Goal: Task Accomplishment & Management: Manage account settings

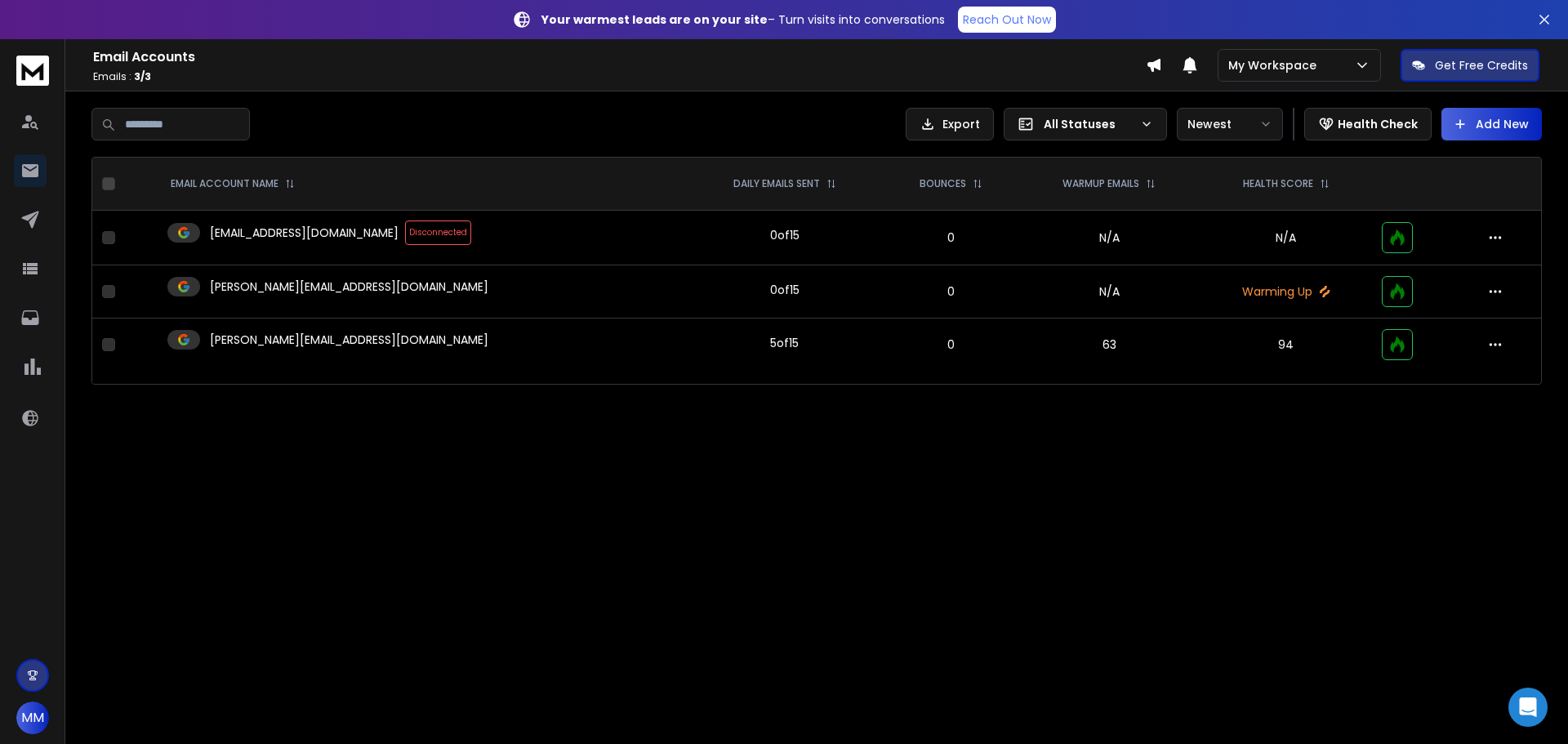
click at [293, 237] on p "[EMAIL_ADDRESS][DOMAIN_NAME]" at bounding box center [304, 232] width 189 height 16
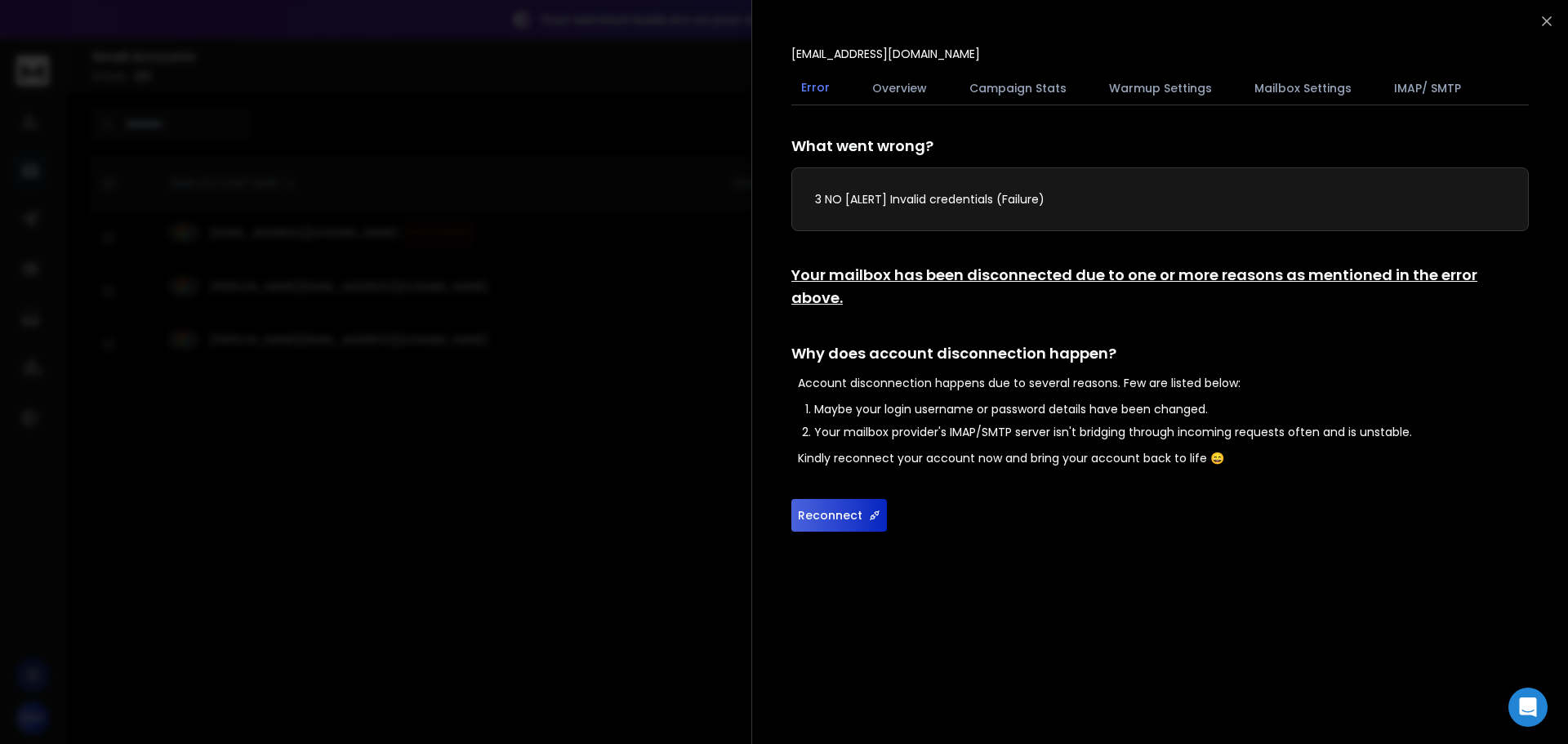
click at [833, 499] on button "Reconnect" at bounding box center [839, 515] width 95 height 32
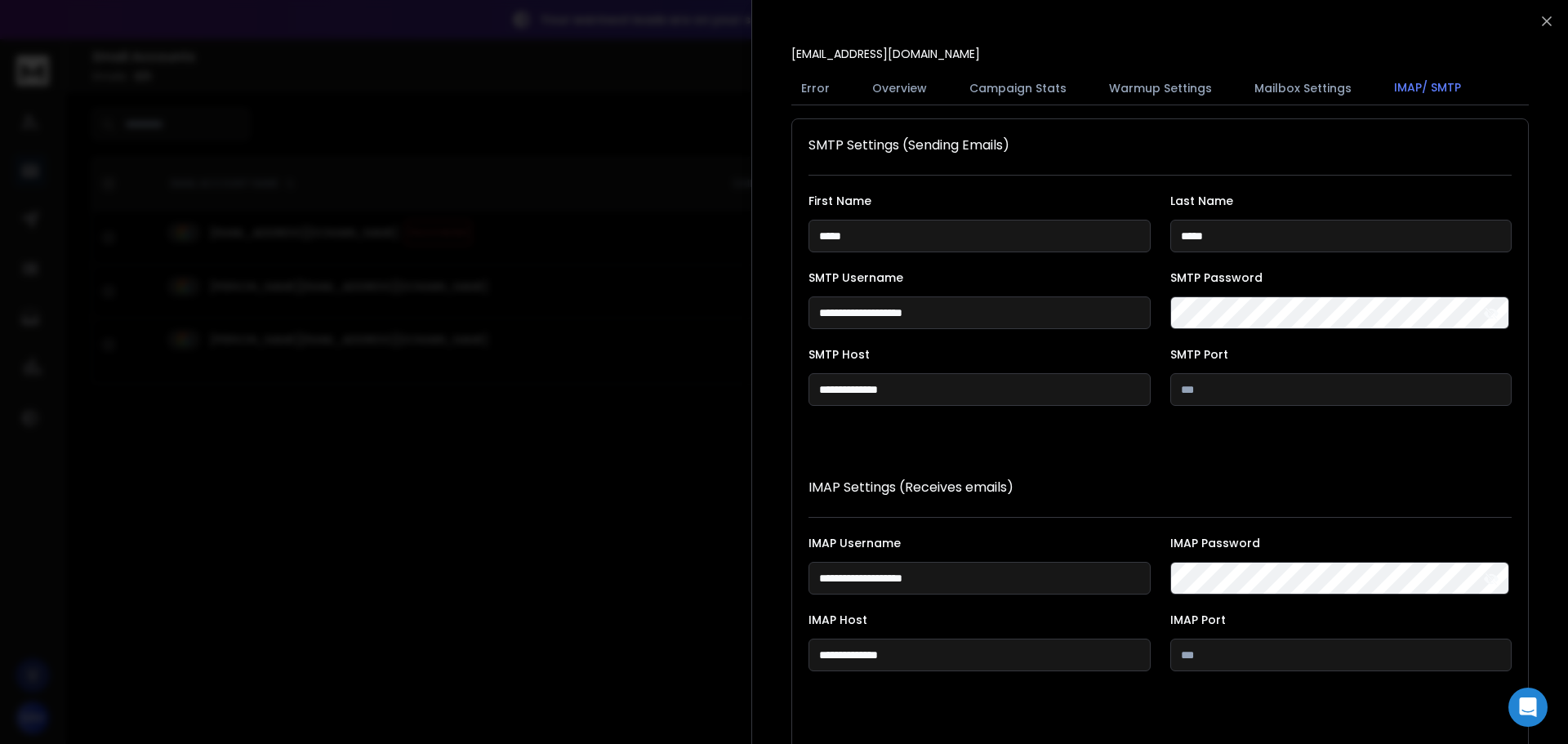
scroll to position [192, 0]
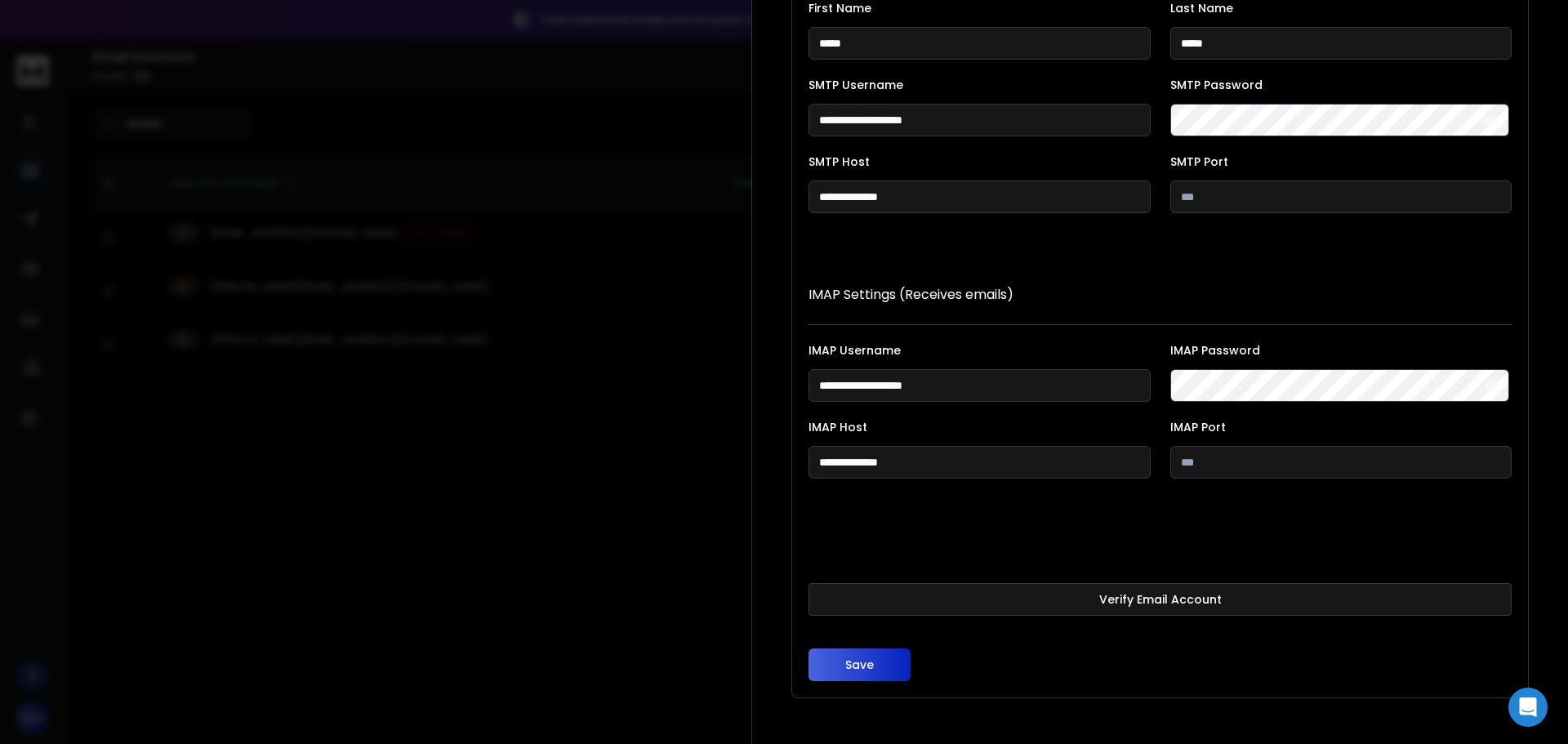
click at [892, 658] on button "Save" at bounding box center [859, 665] width 102 height 32
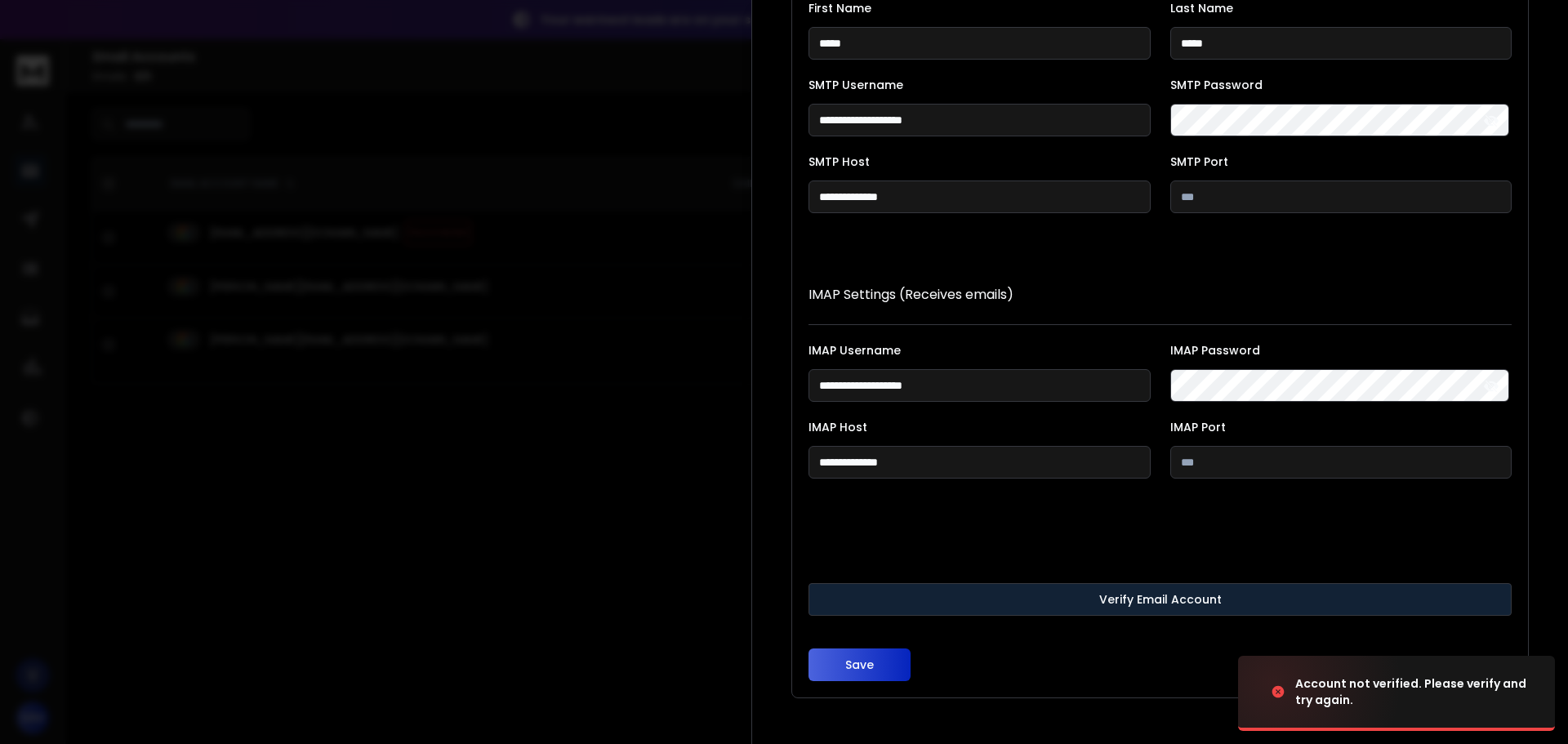
click at [1211, 598] on button "Verify Email Account" at bounding box center [1160, 599] width 703 height 32
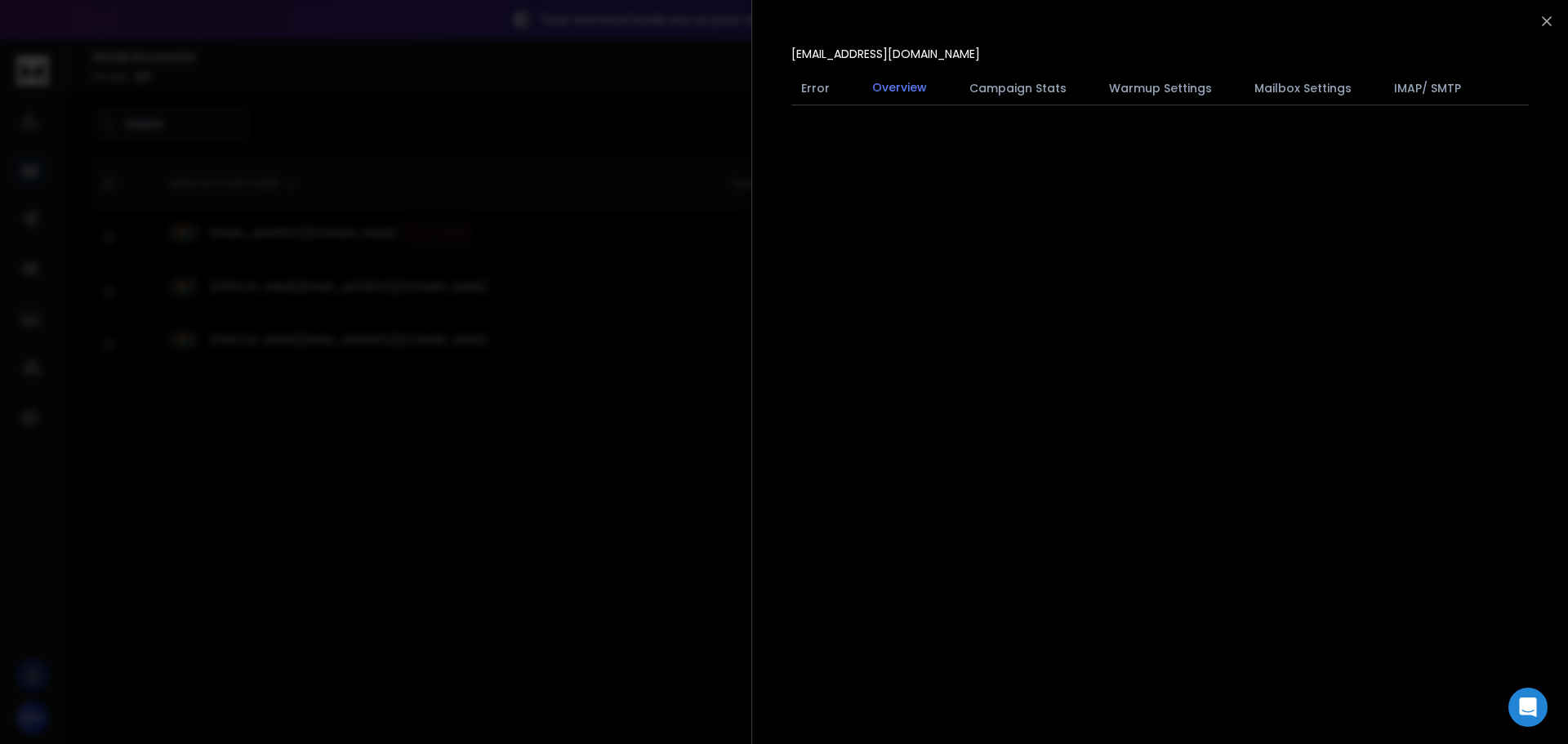
scroll to position [0, 0]
click at [574, 506] on div at bounding box center [784, 372] width 1568 height 744
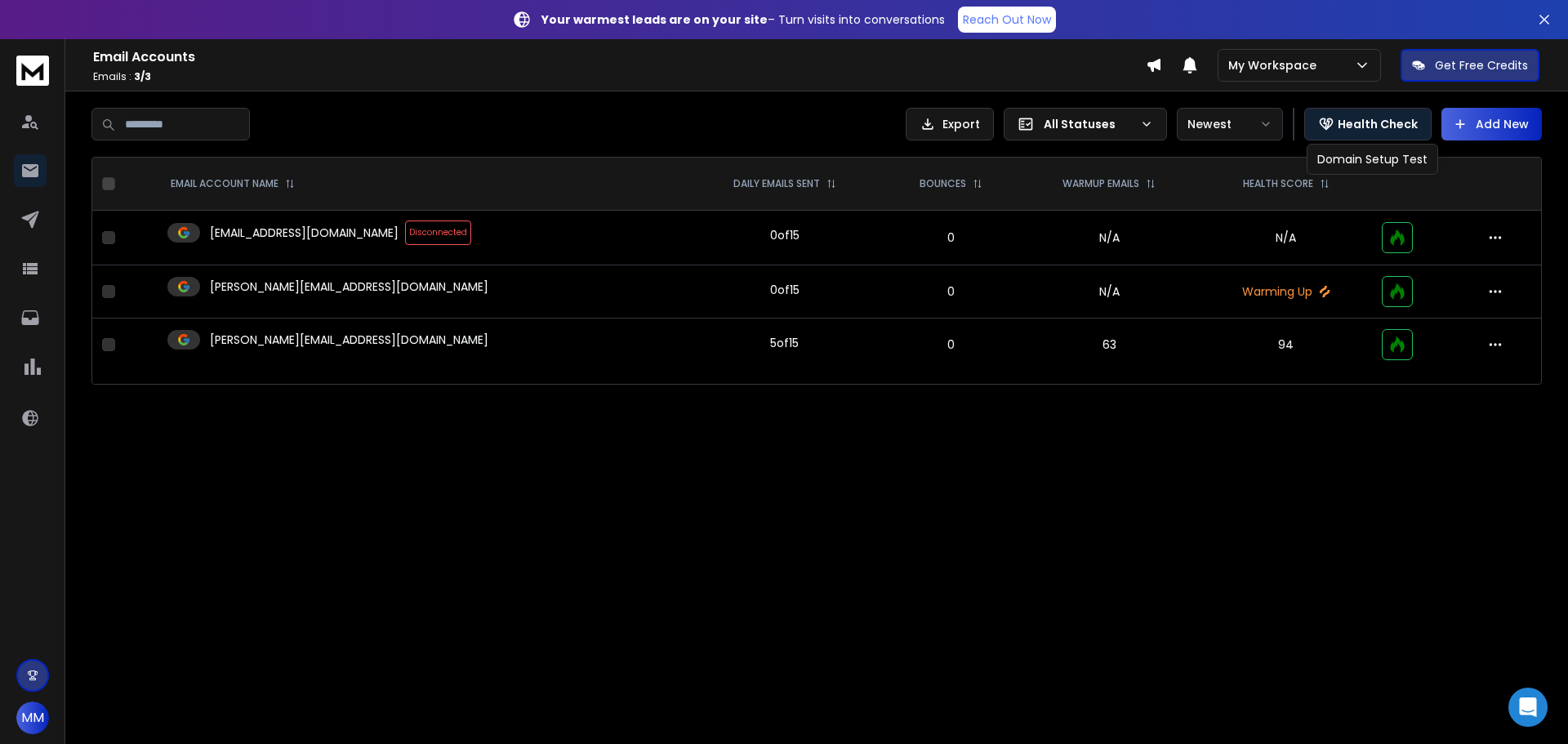
click at [1374, 117] on p "Health Check" at bounding box center [1378, 124] width 80 height 16
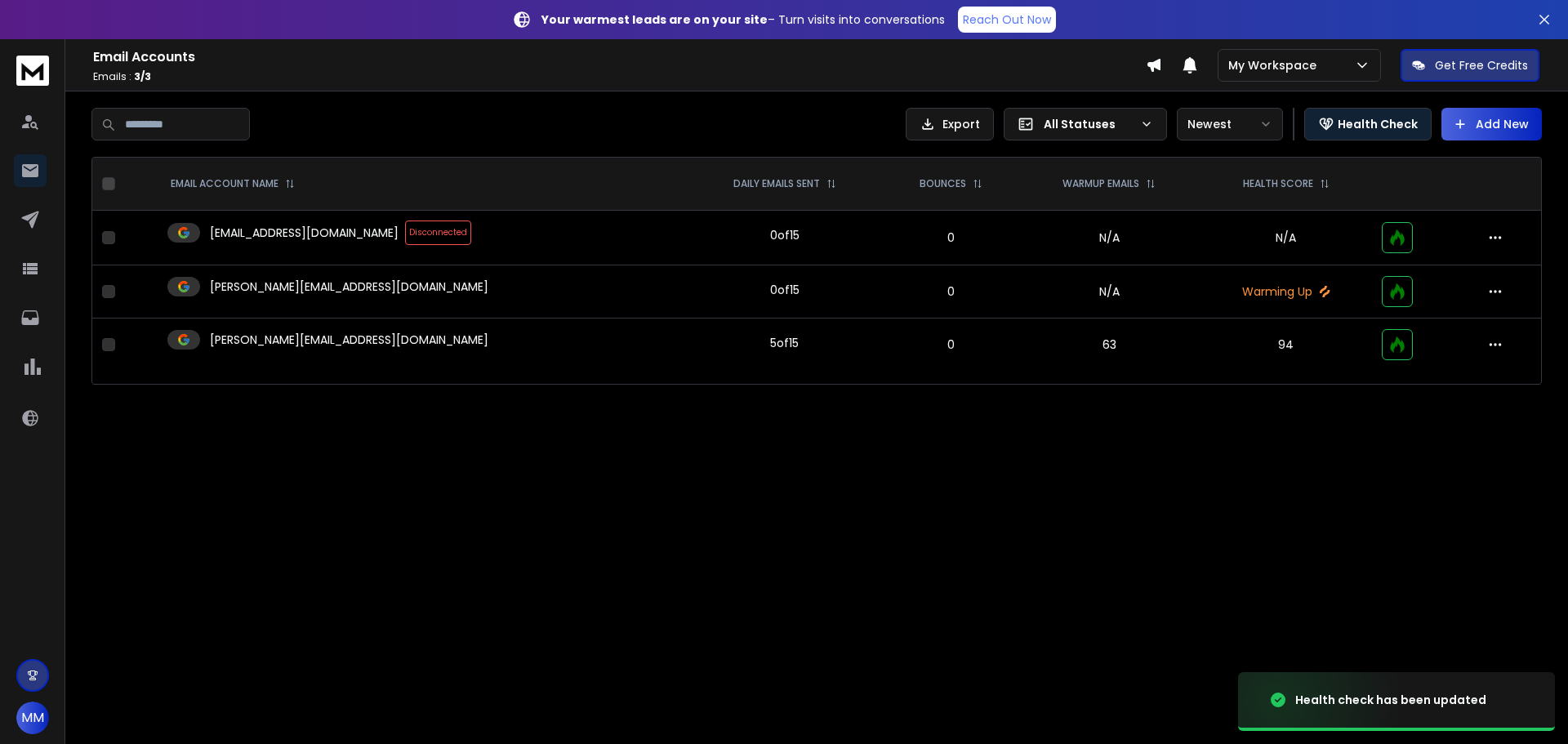
click at [396, 286] on div "[PERSON_NAME][EMAIL_ADDRESS][DOMAIN_NAME]" at bounding box center [422, 287] width 508 height 20
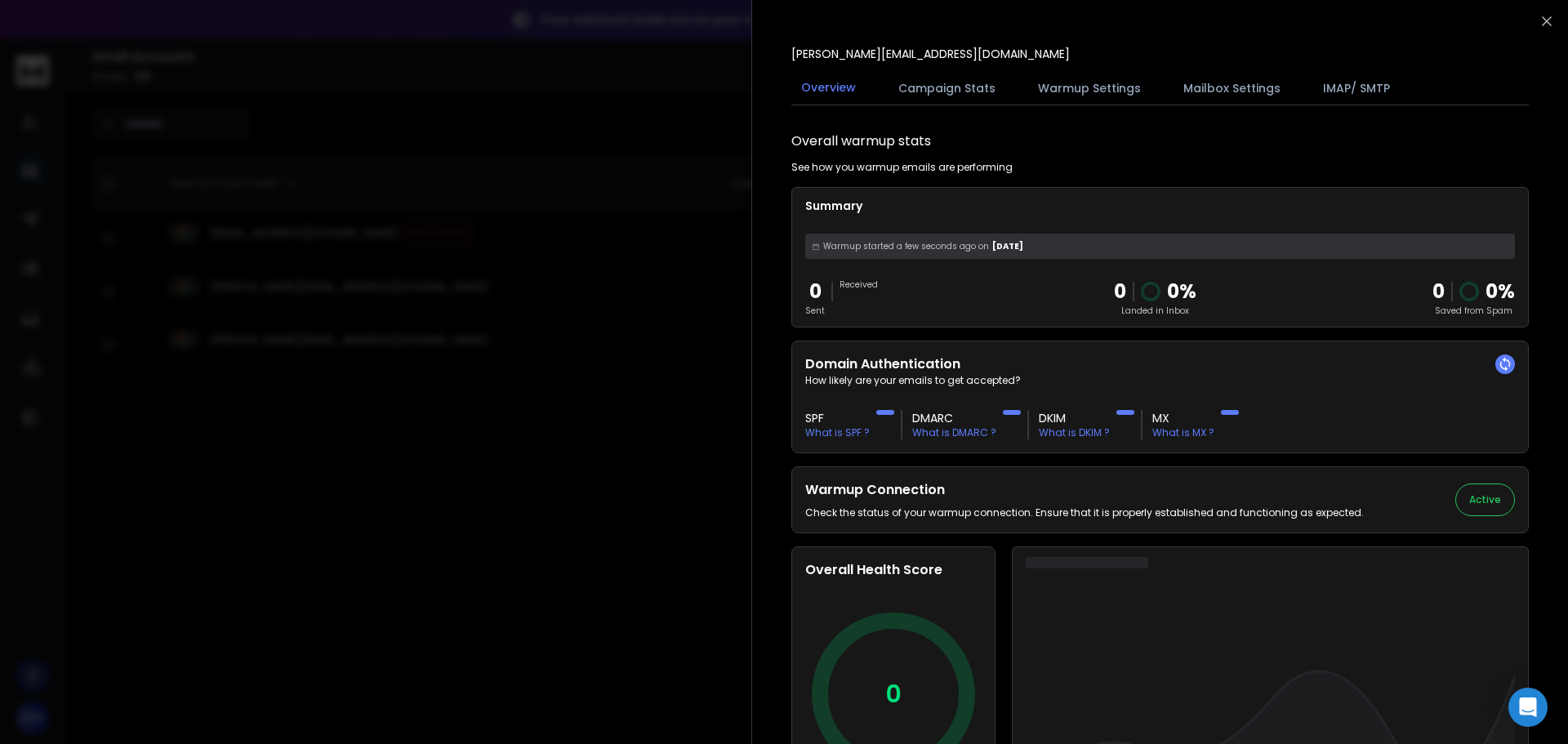
click at [578, 594] on div at bounding box center [784, 372] width 1568 height 744
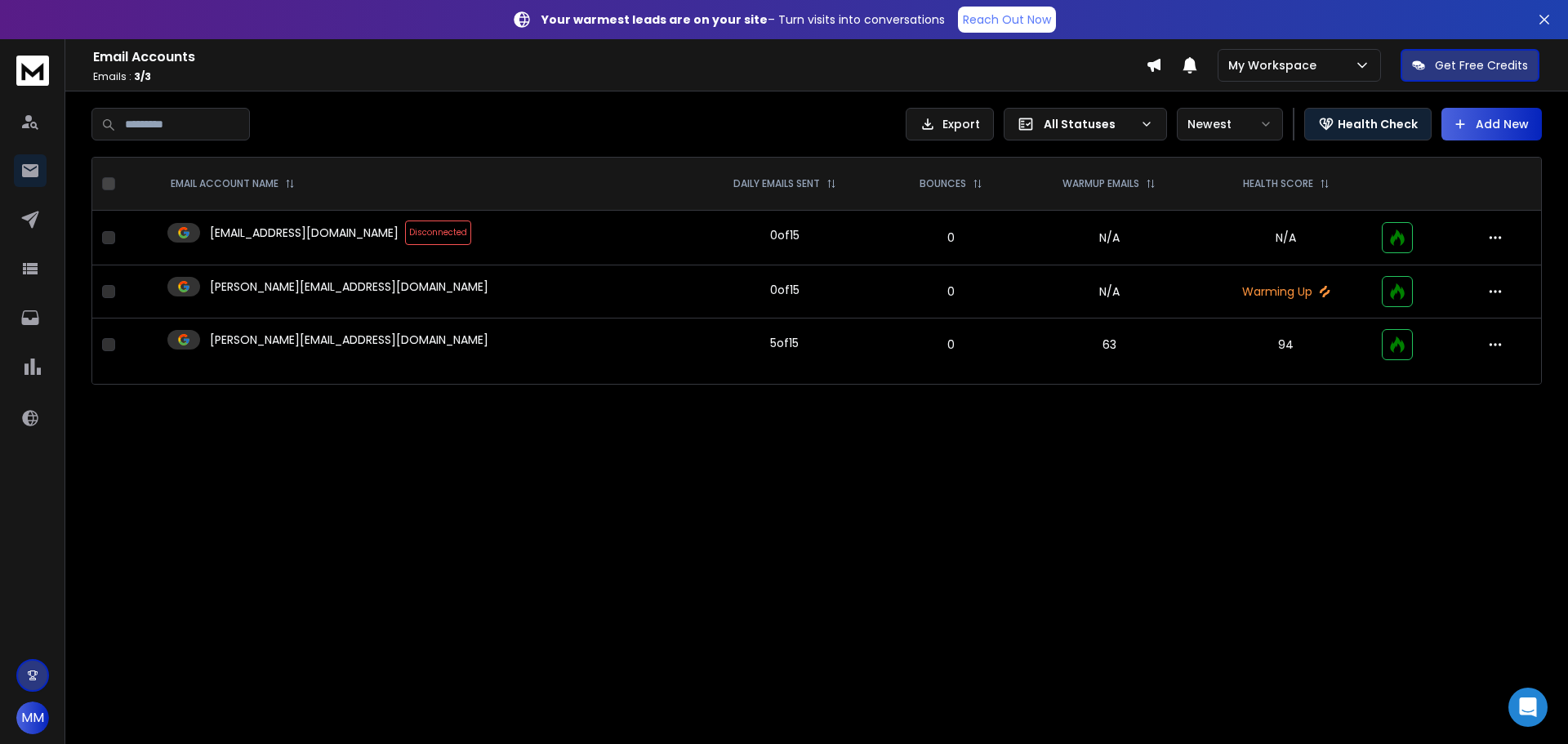
click at [1046, 290] on td "N/A" at bounding box center [1108, 292] width 181 height 53
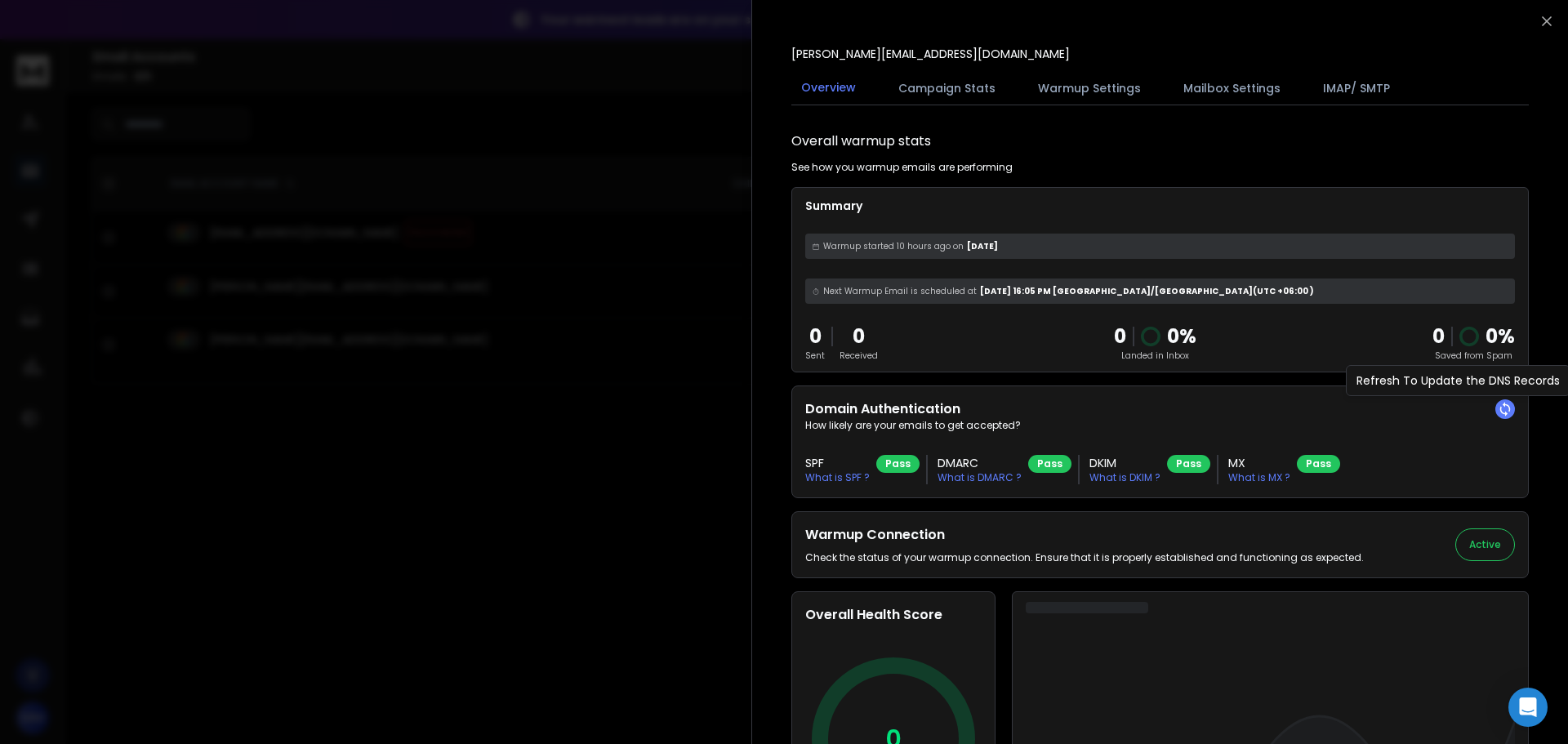
click at [1499, 411] on icon at bounding box center [1504, 409] width 10 height 14
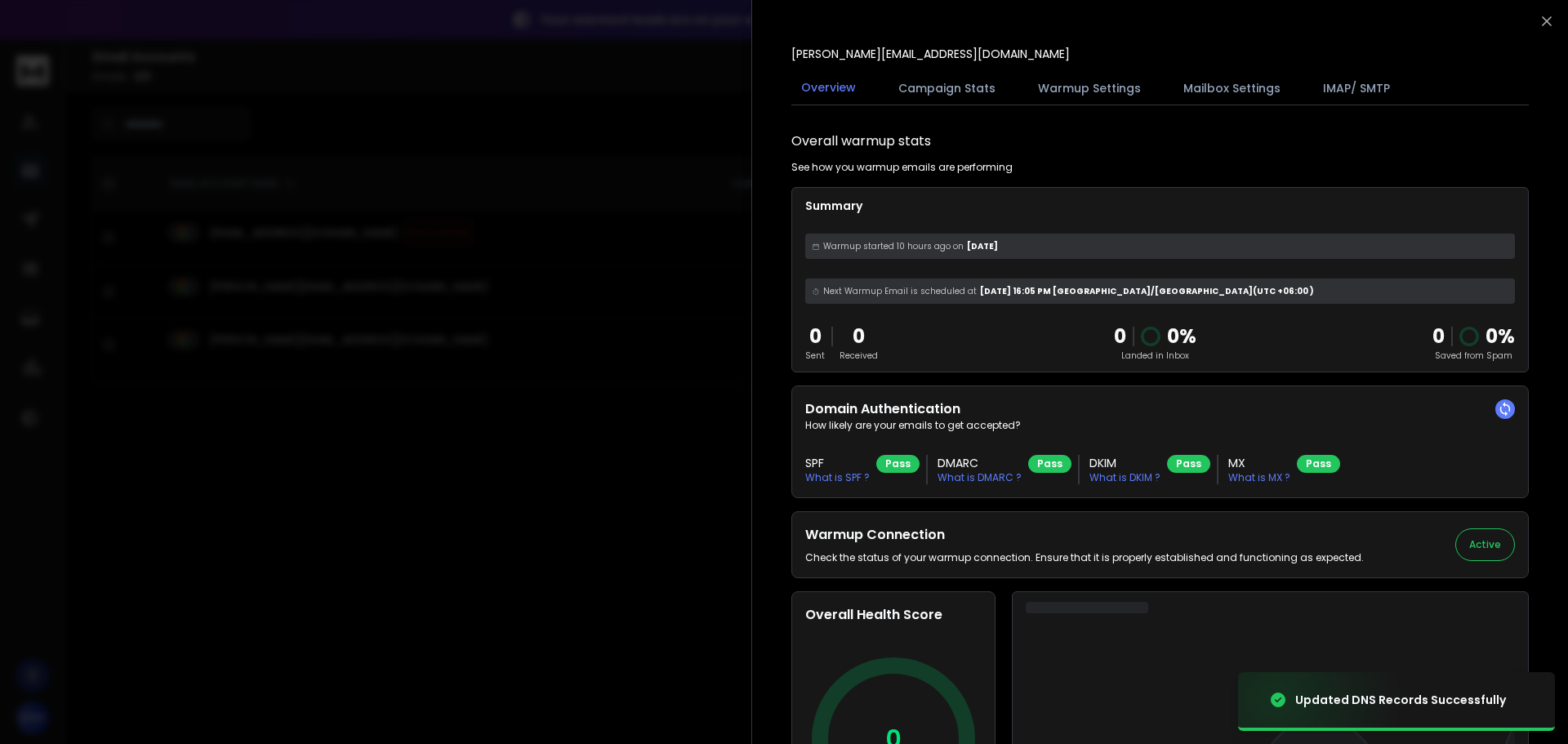
click at [1499, 411] on icon at bounding box center [1504, 409] width 10 height 14
drag, startPoint x: 171, startPoint y: 573, endPoint x: 195, endPoint y: 540, distance: 40.8
click at [176, 570] on div at bounding box center [784, 372] width 1568 height 744
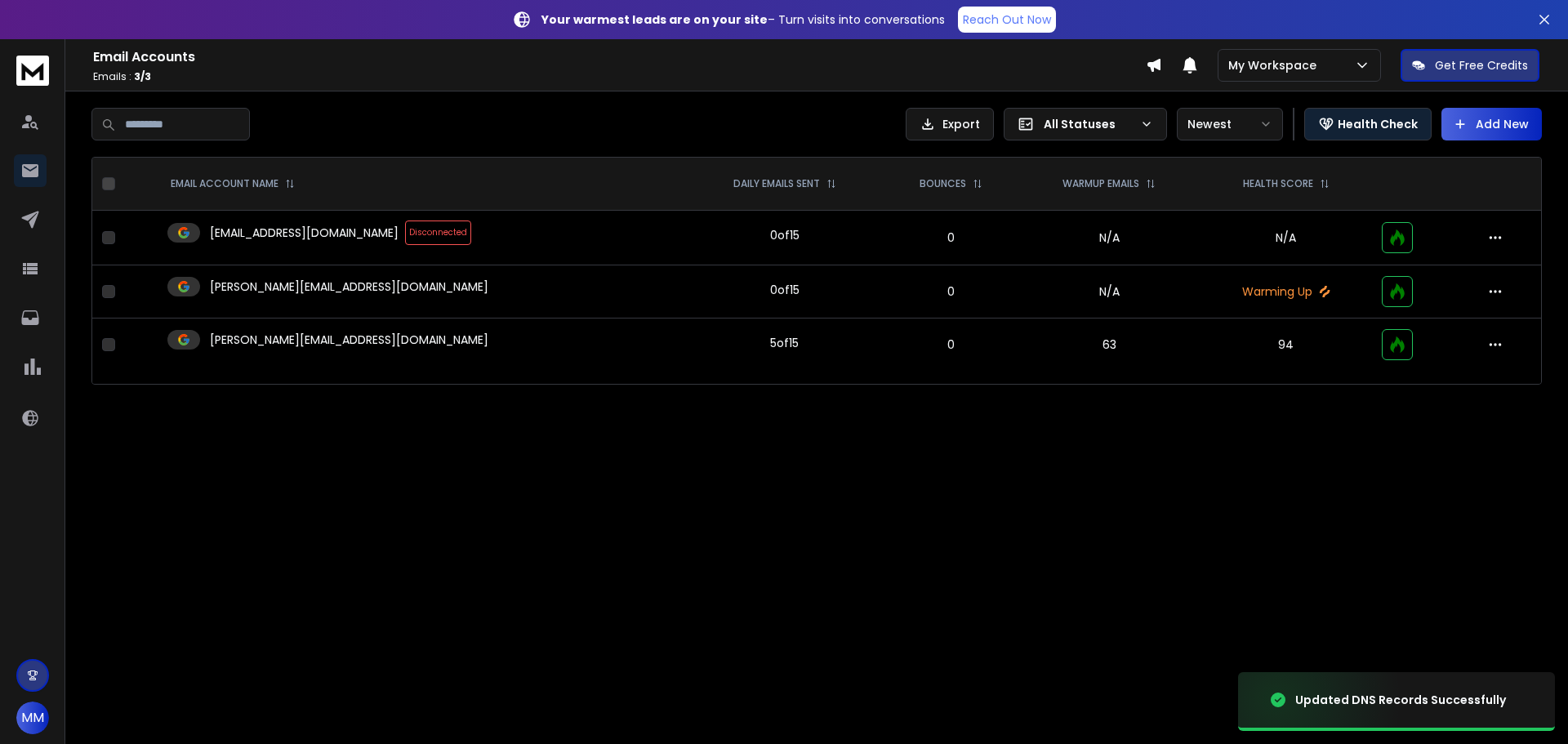
click at [525, 241] on div "[EMAIL_ADDRESS][DOMAIN_NAME] Disconnected" at bounding box center [422, 233] width 508 height 25
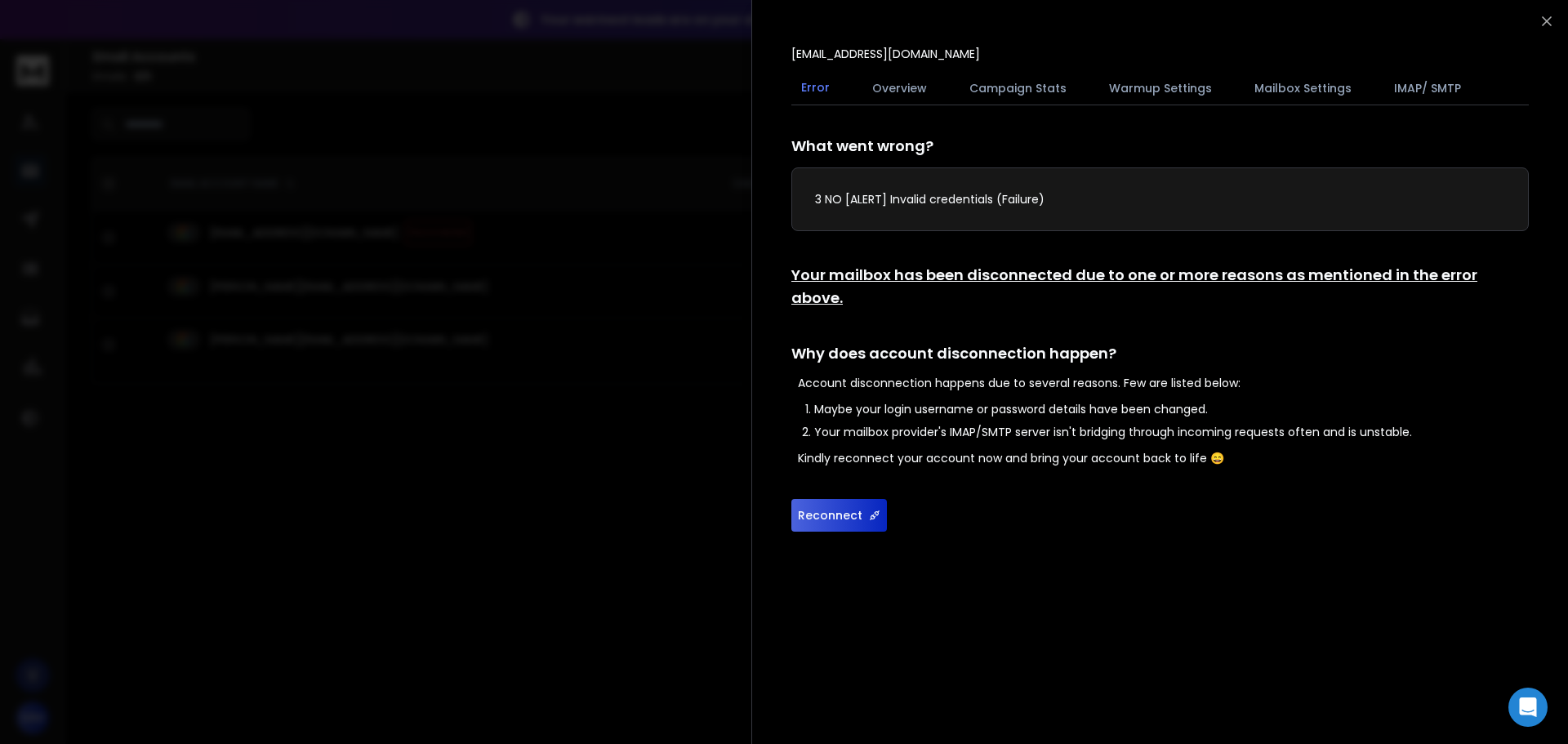
click at [932, 204] on p "3 NO [ALERT] Invalid credentials (Failure)" at bounding box center [1160, 199] width 690 height 16
drag, startPoint x: 473, startPoint y: 616, endPoint x: 482, endPoint y: 614, distance: 9.2
click at [471, 615] on div at bounding box center [784, 372] width 1568 height 744
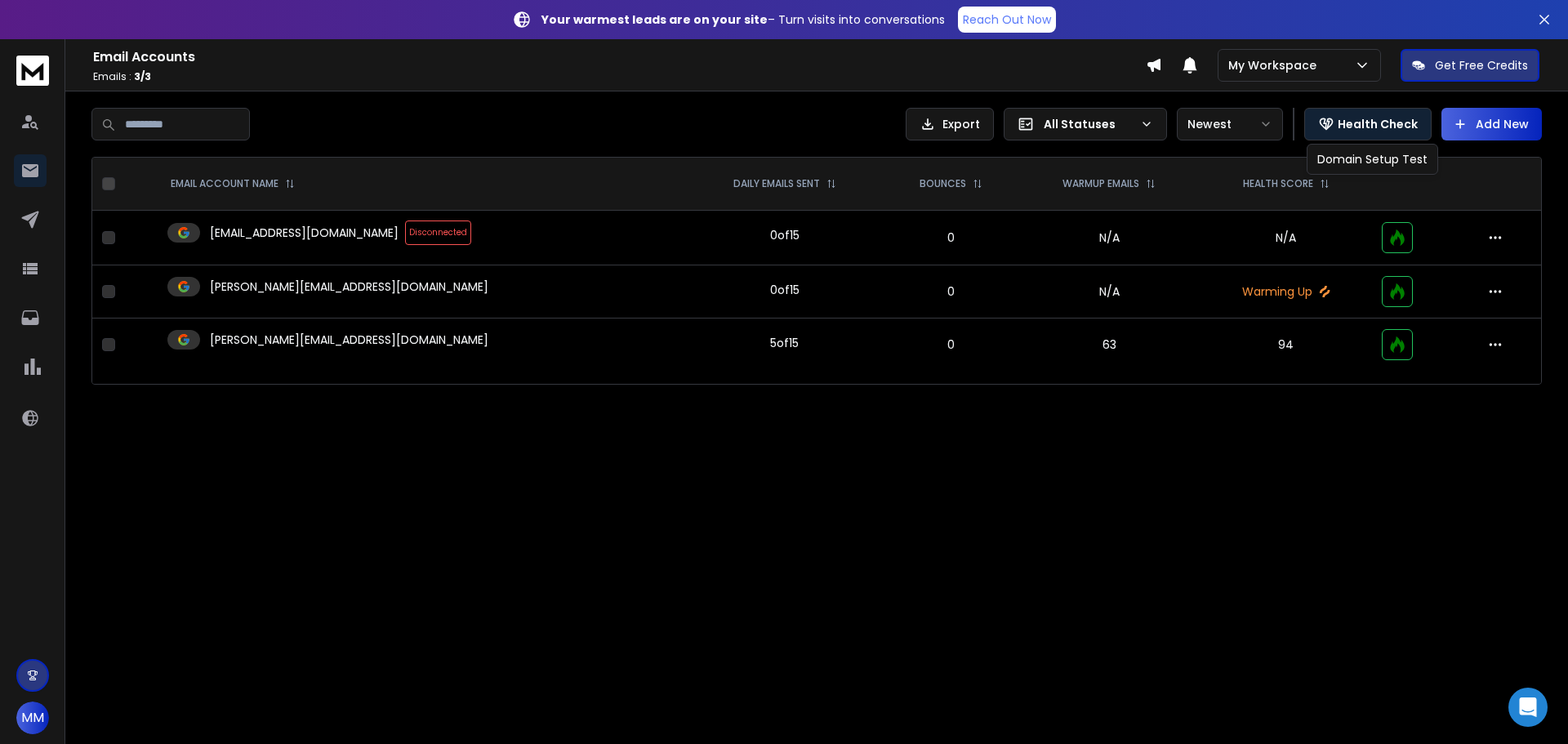
click at [1359, 121] on p "Health Check" at bounding box center [1378, 124] width 80 height 16
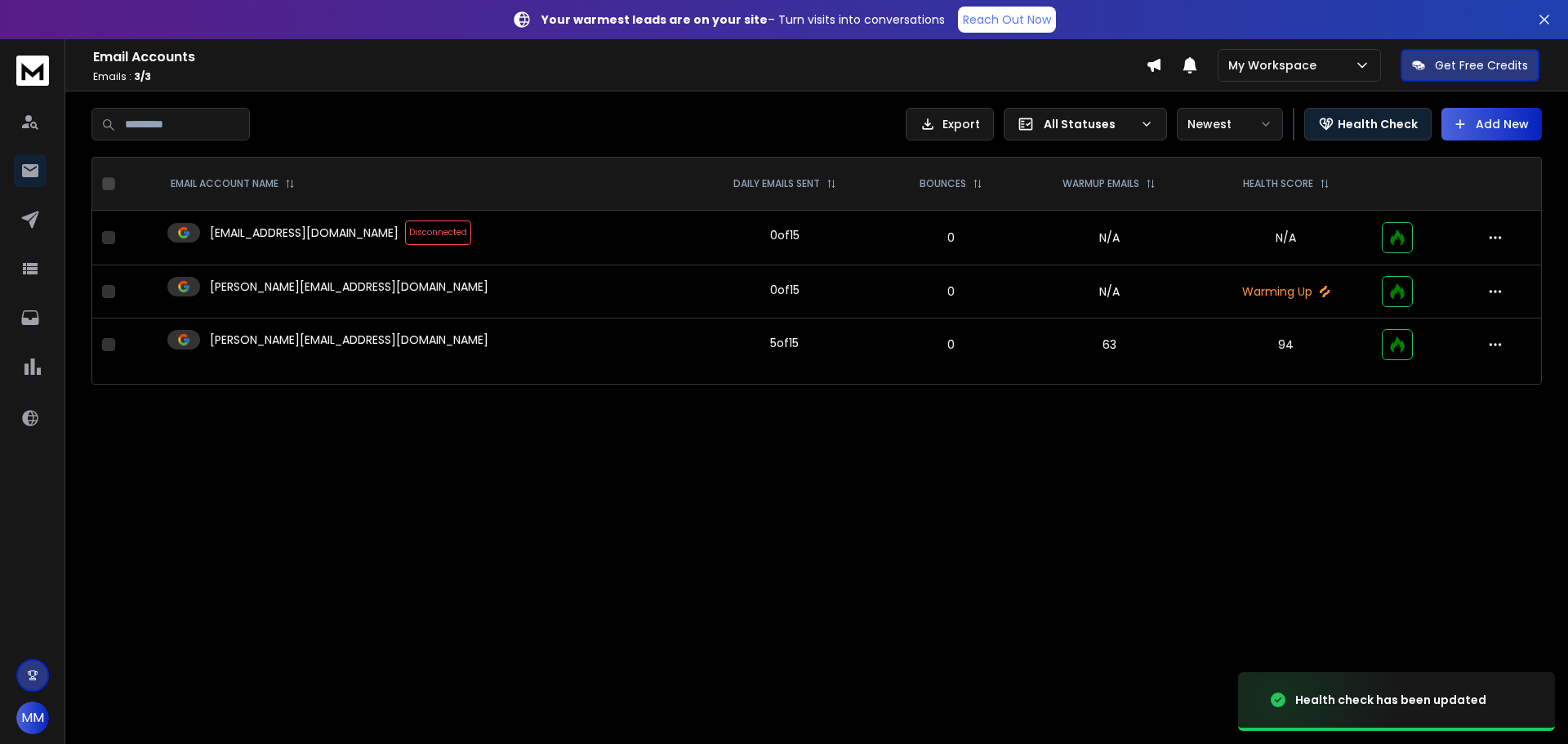
click at [539, 237] on div "[EMAIL_ADDRESS][DOMAIN_NAME] Disconnected" at bounding box center [422, 233] width 508 height 25
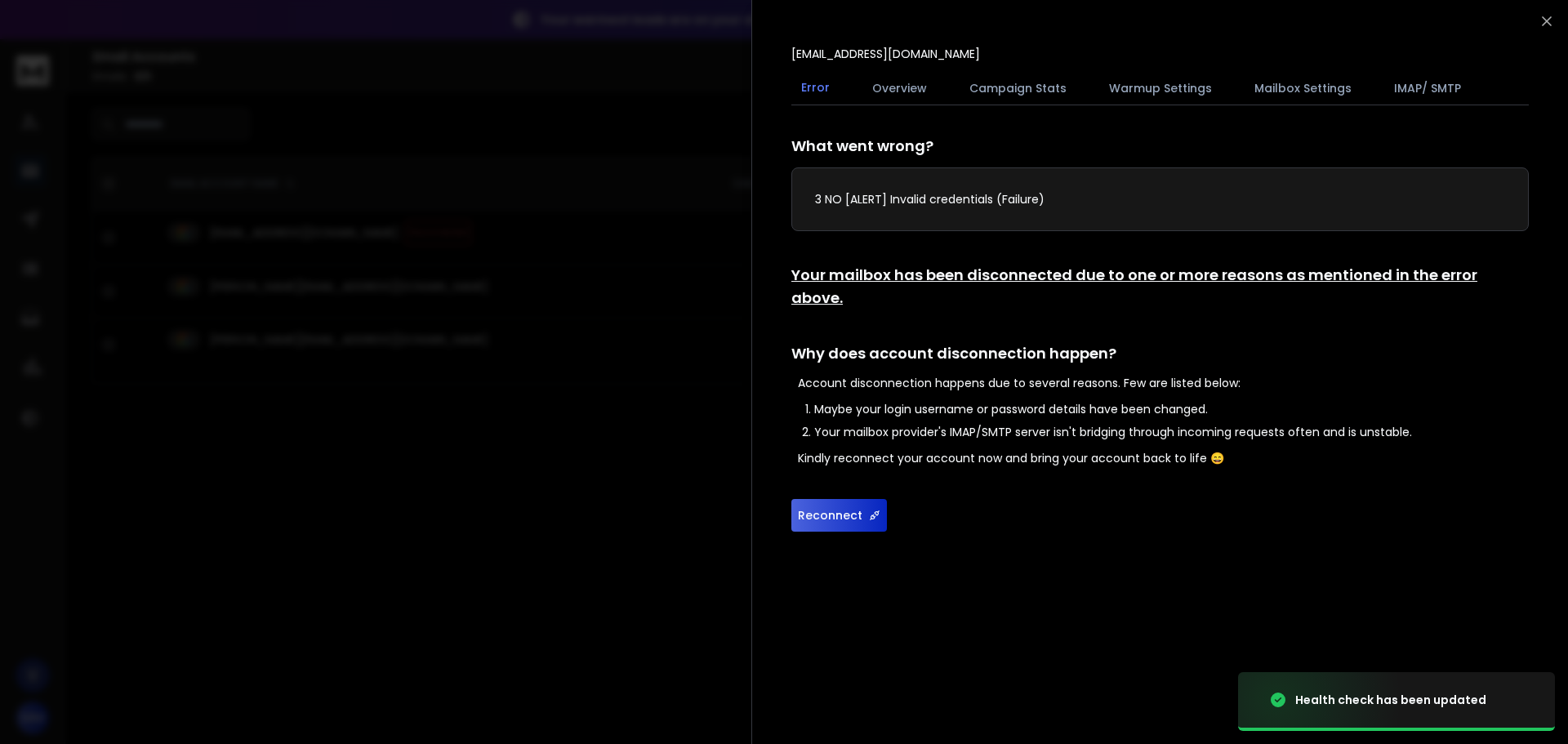
click at [860, 499] on button "Reconnect" at bounding box center [839, 515] width 95 height 32
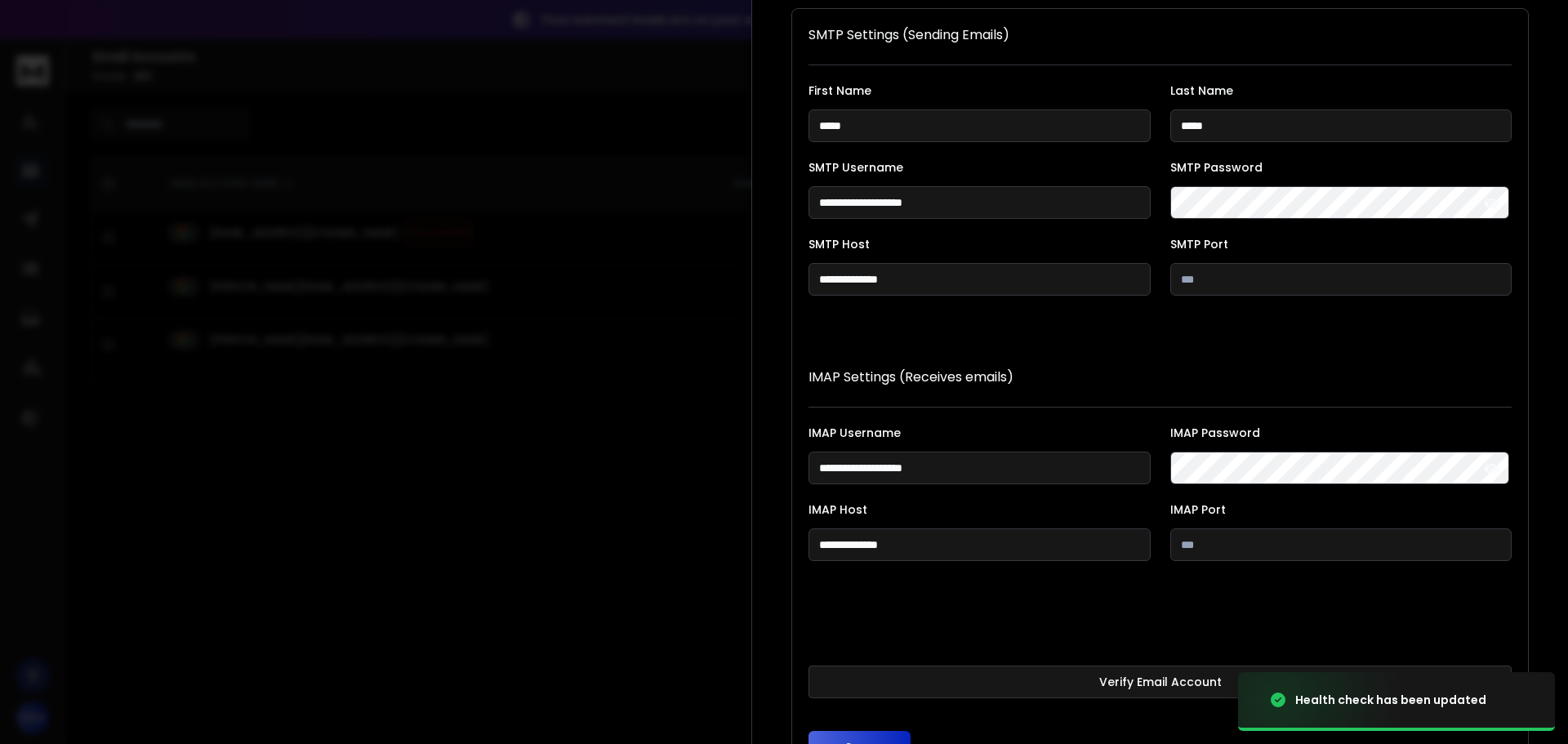
scroll to position [192, 0]
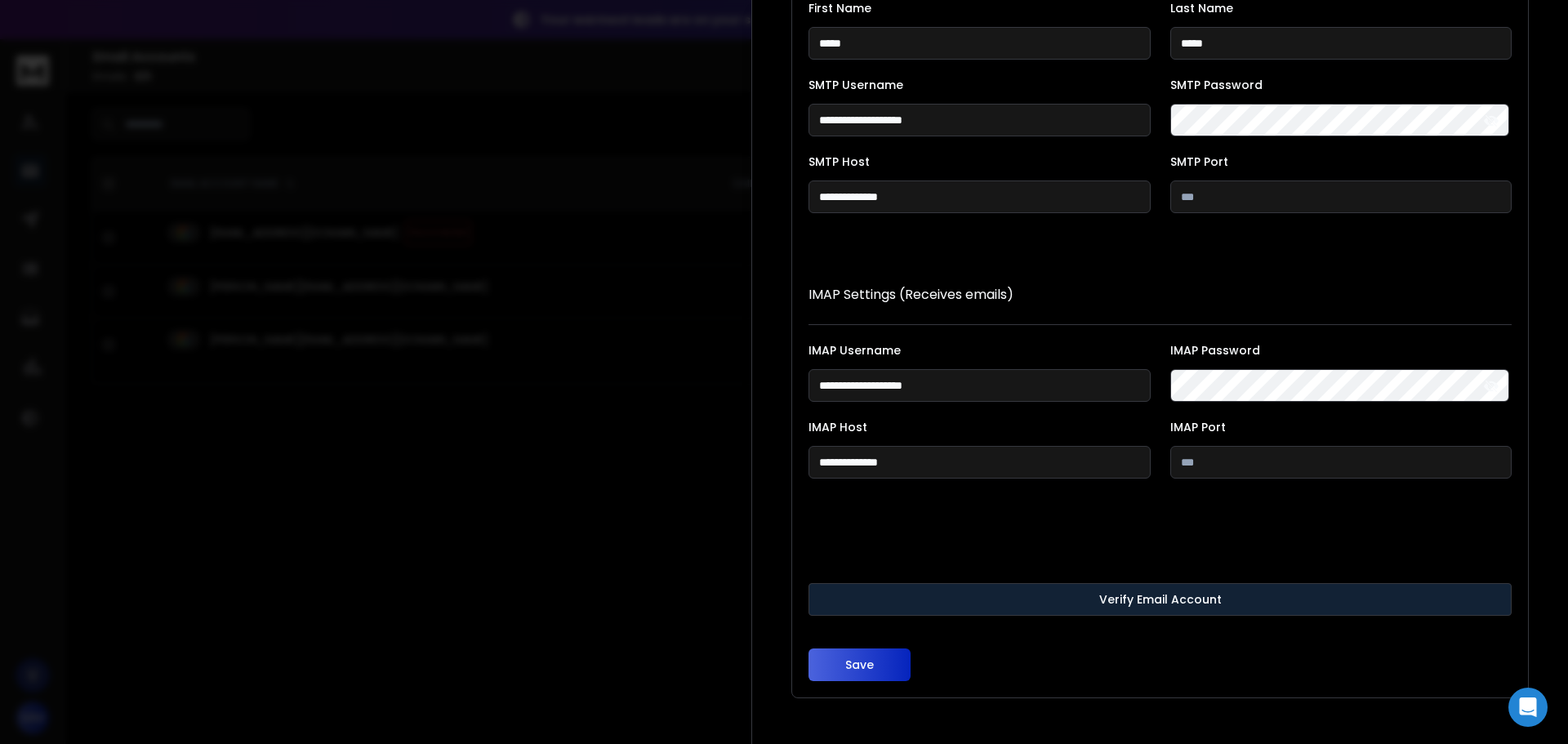
click at [1200, 604] on button "Verify Email Account" at bounding box center [1160, 599] width 703 height 32
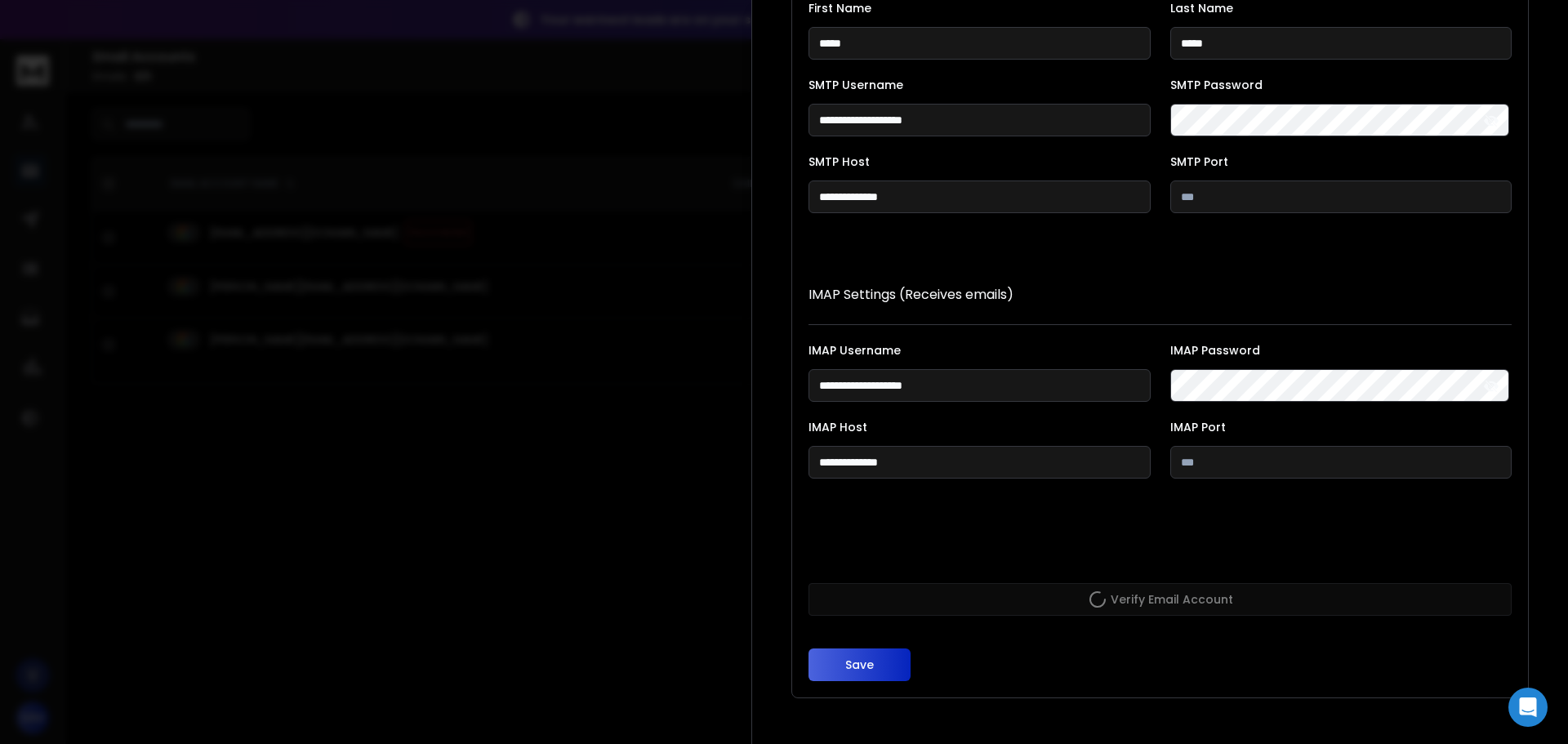
click at [870, 660] on button "Save" at bounding box center [859, 665] width 102 height 32
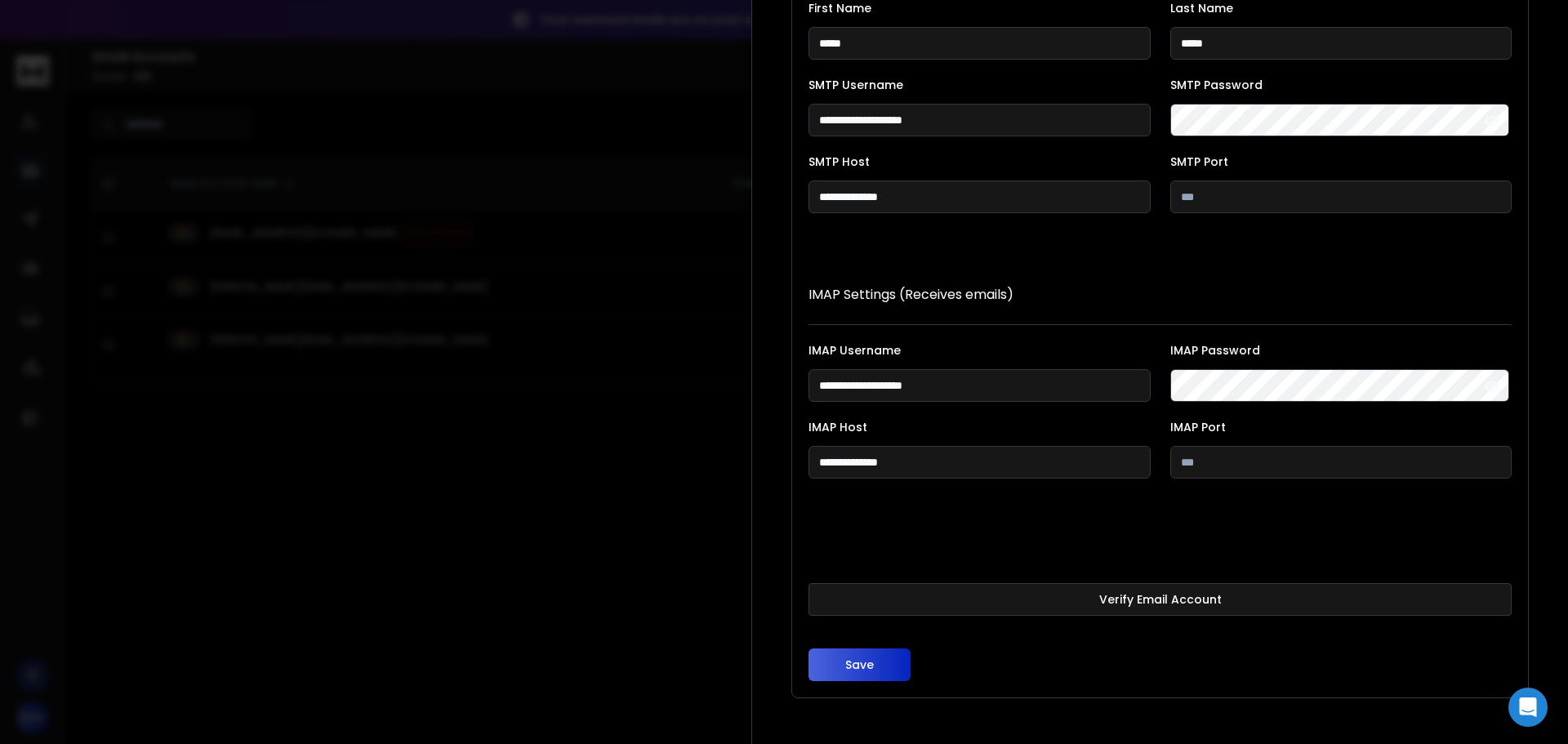
click at [863, 680] on button "Save" at bounding box center [859, 665] width 102 height 32
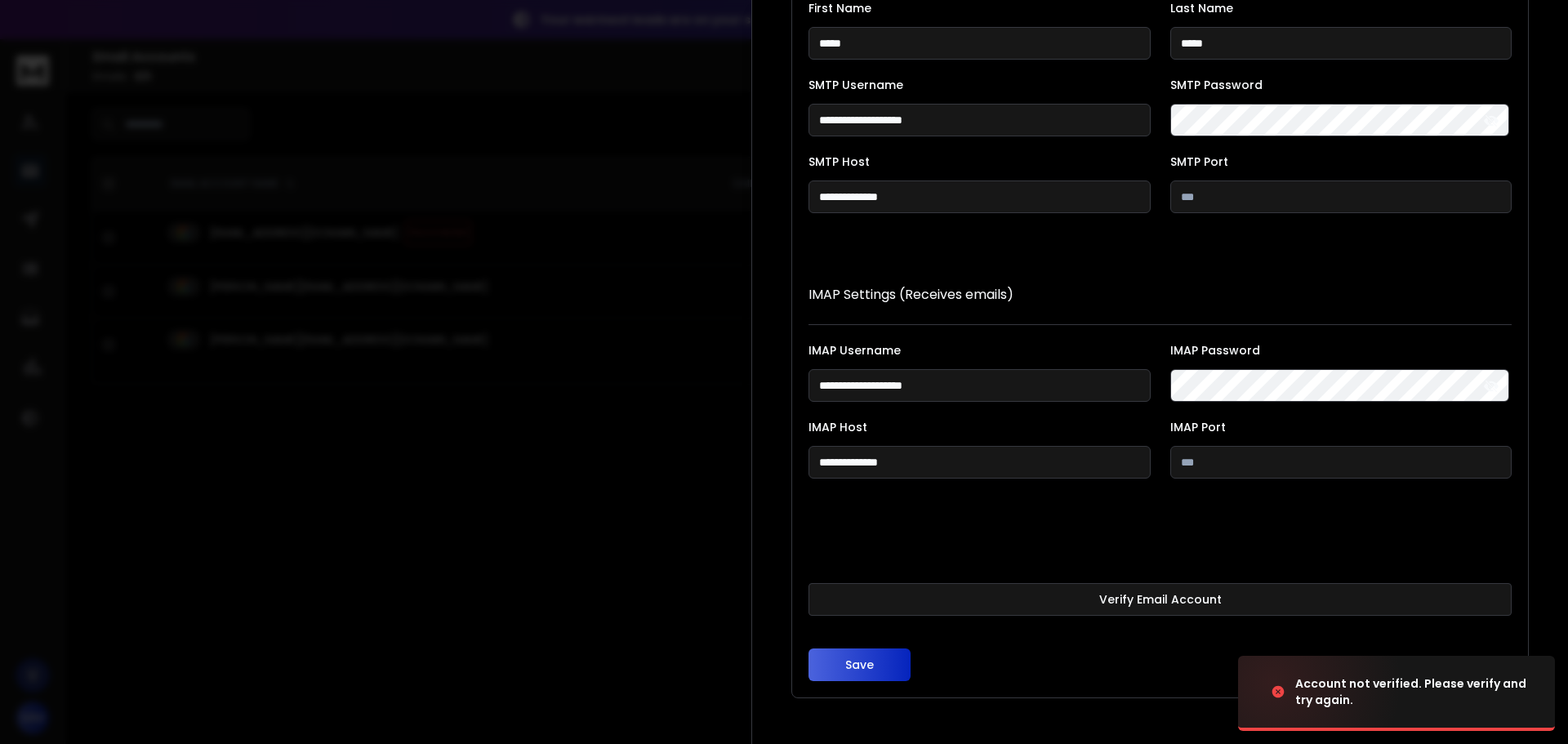
click at [451, 478] on div at bounding box center [784, 372] width 1568 height 744
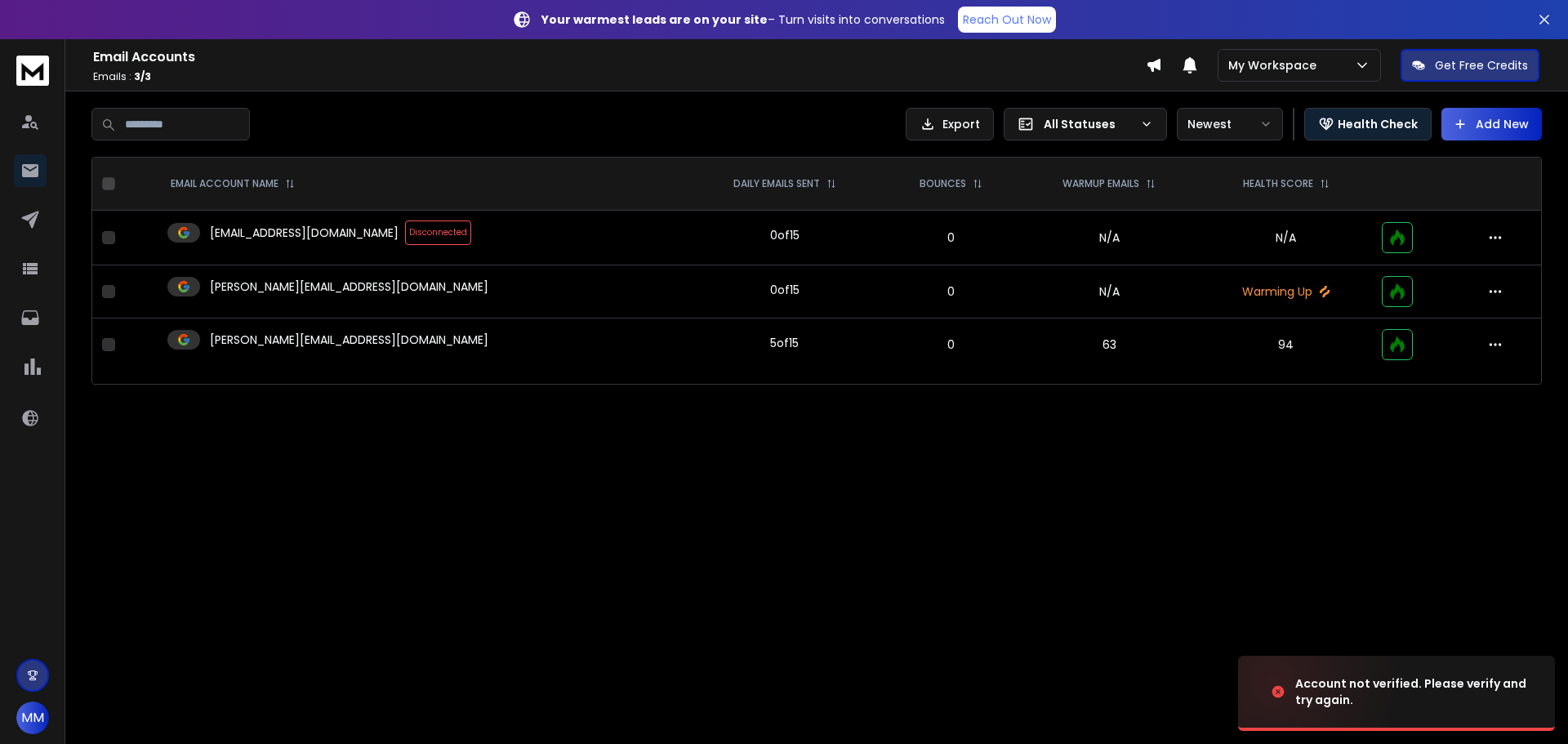
click at [500, 240] on div "[EMAIL_ADDRESS][DOMAIN_NAME] Disconnected" at bounding box center [422, 233] width 508 height 25
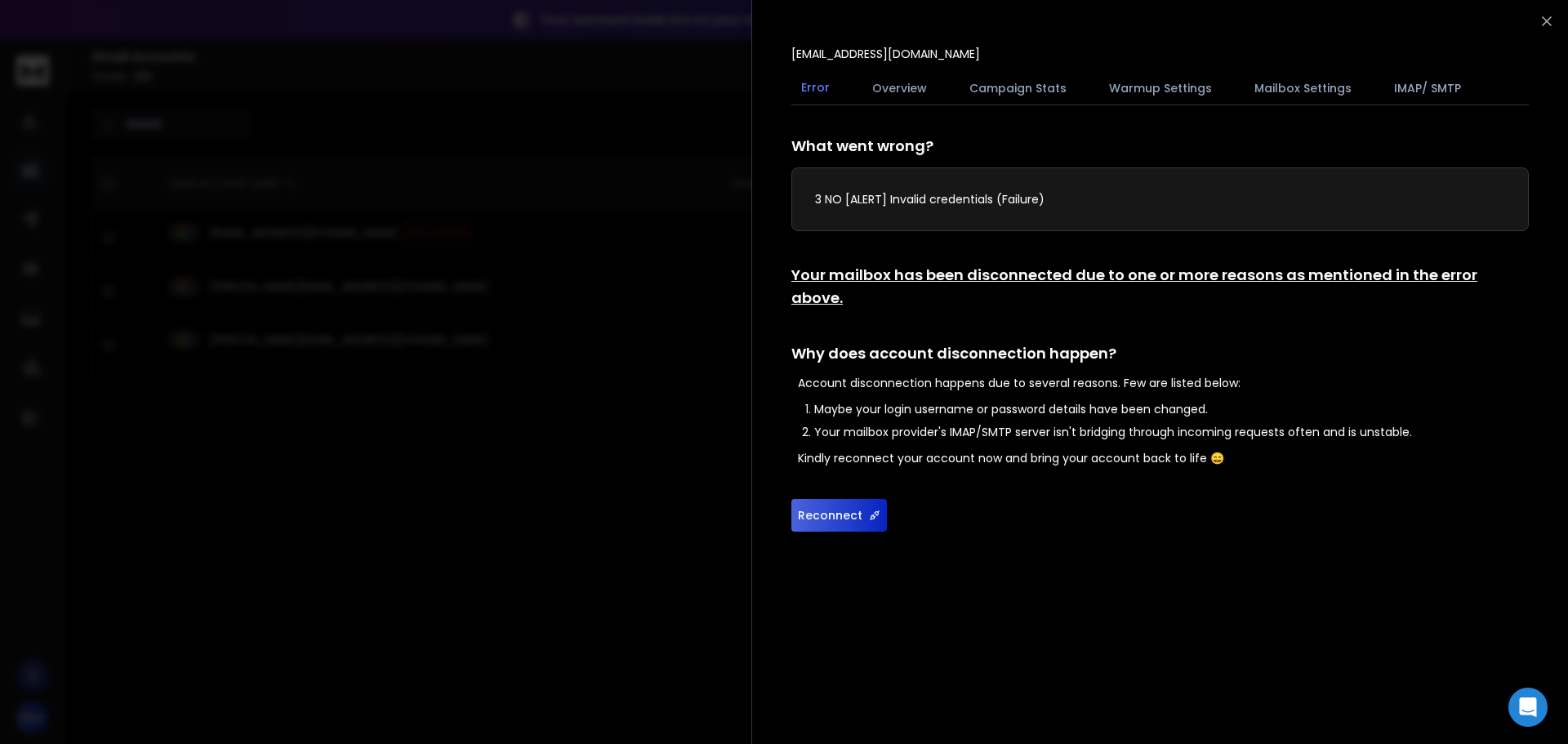
click at [1410, 86] on button "IMAP/ SMTP" at bounding box center [1427, 89] width 87 height 36
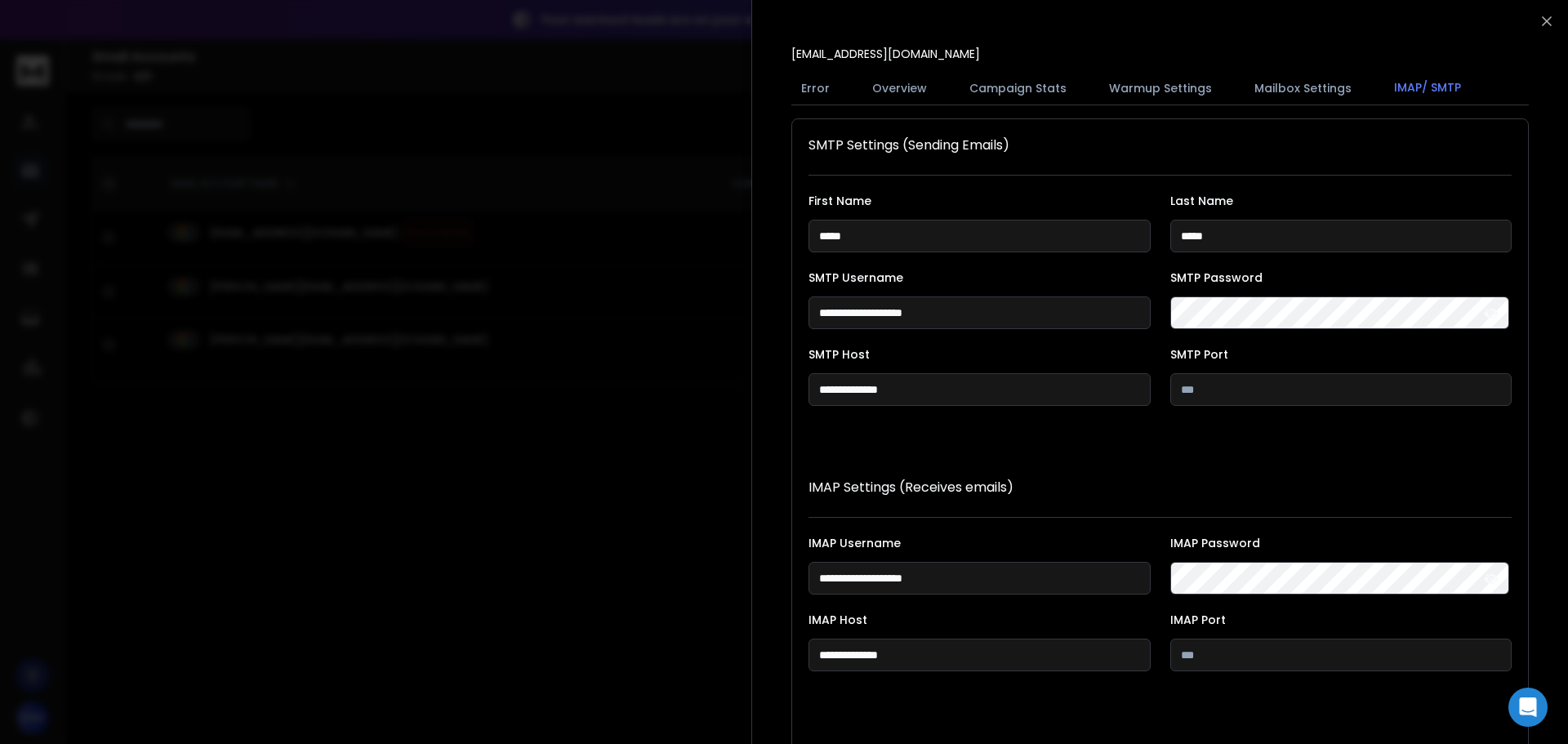
click at [1483, 312] on icon at bounding box center [1490, 313] width 14 height 14
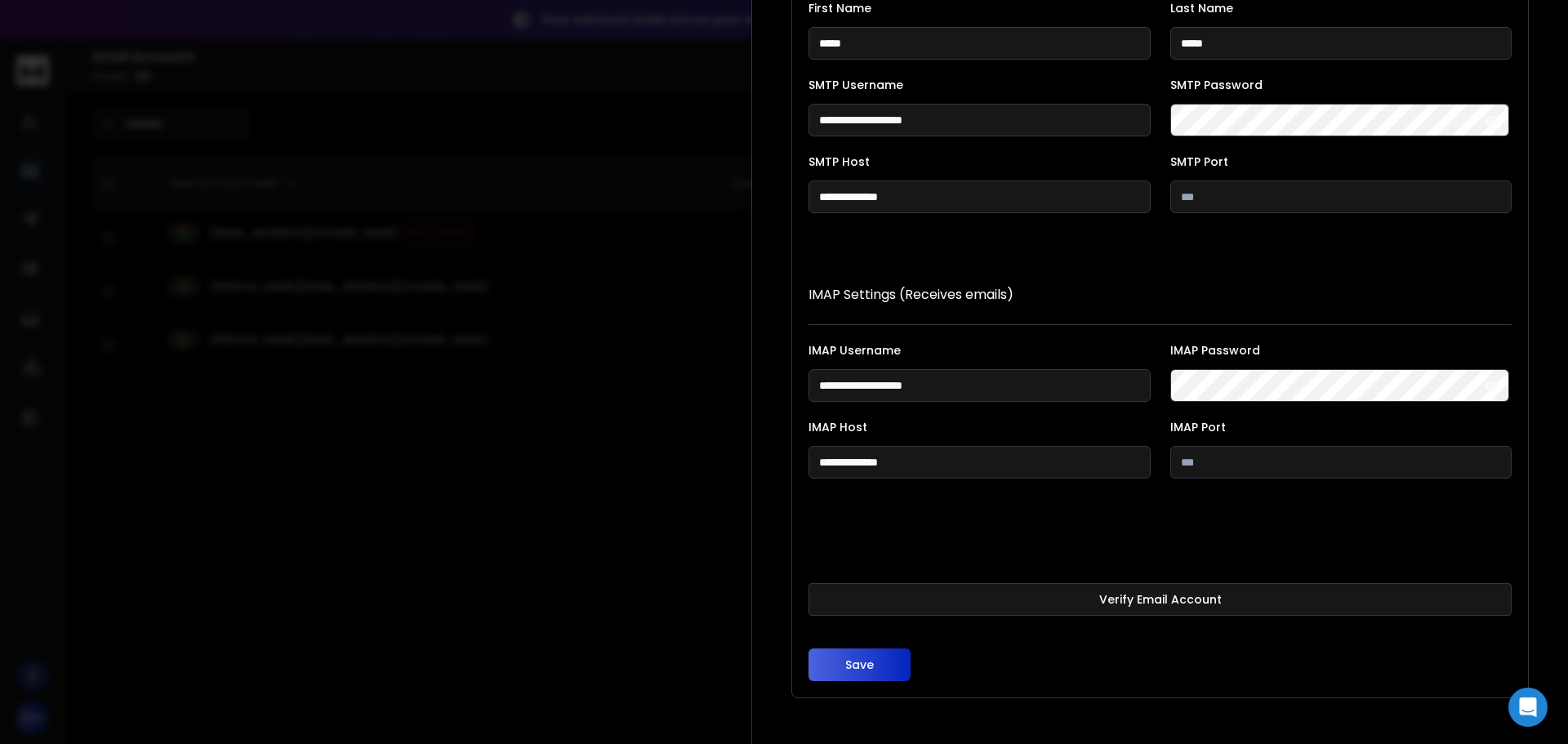
click at [900, 669] on button "Save" at bounding box center [859, 665] width 102 height 32
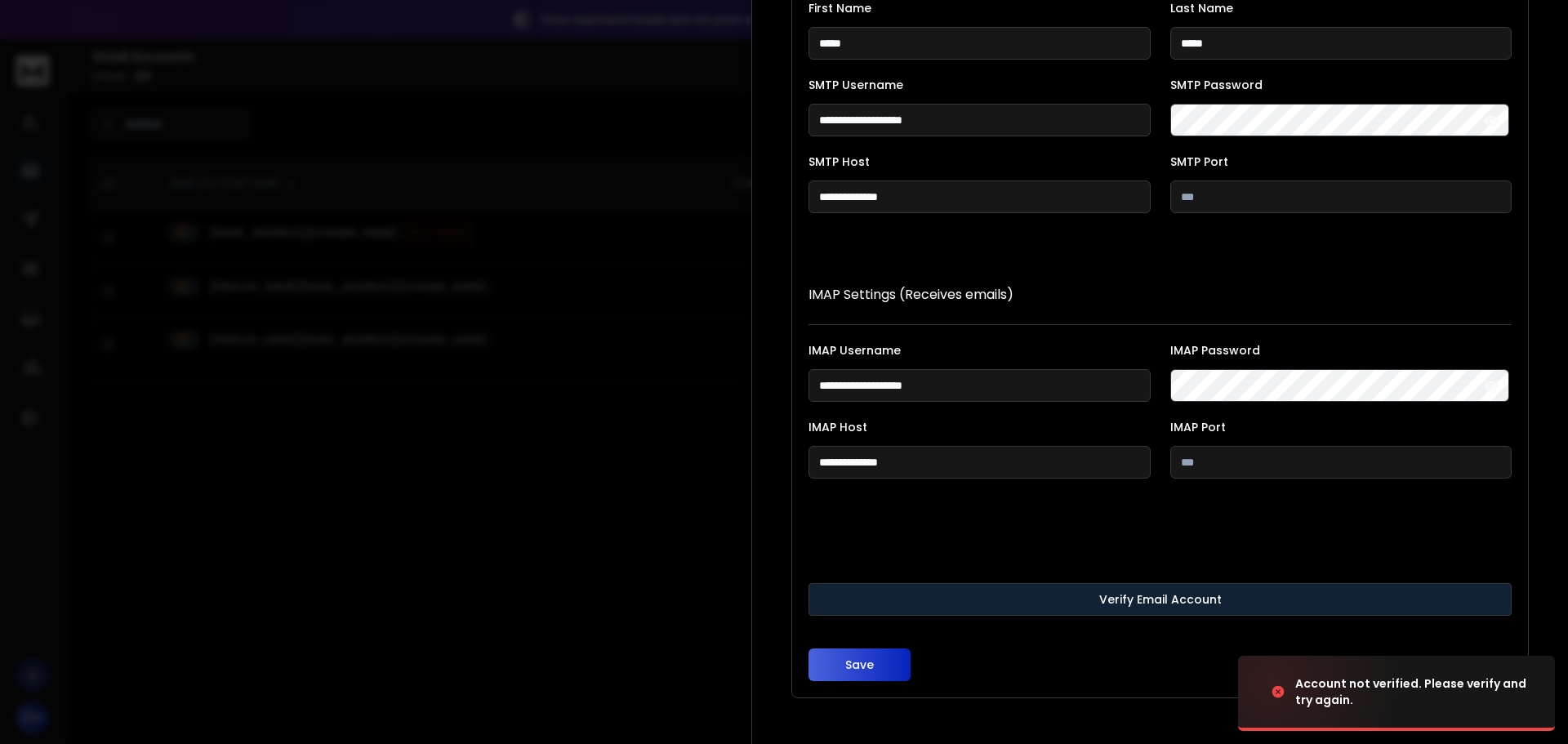
click at [1099, 590] on button "Verify Email Account" at bounding box center [1160, 599] width 703 height 32
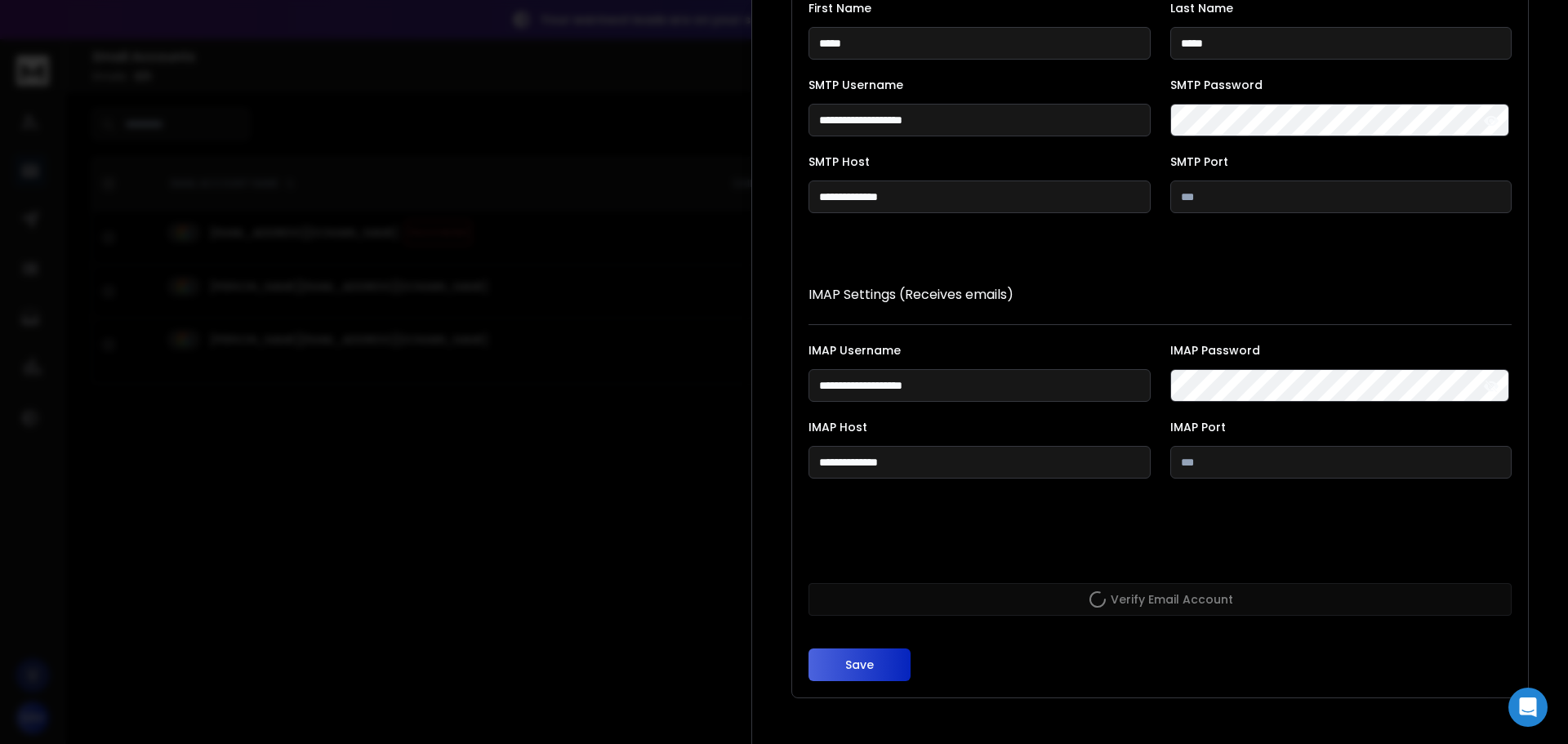
click at [885, 671] on button "Save" at bounding box center [859, 665] width 102 height 32
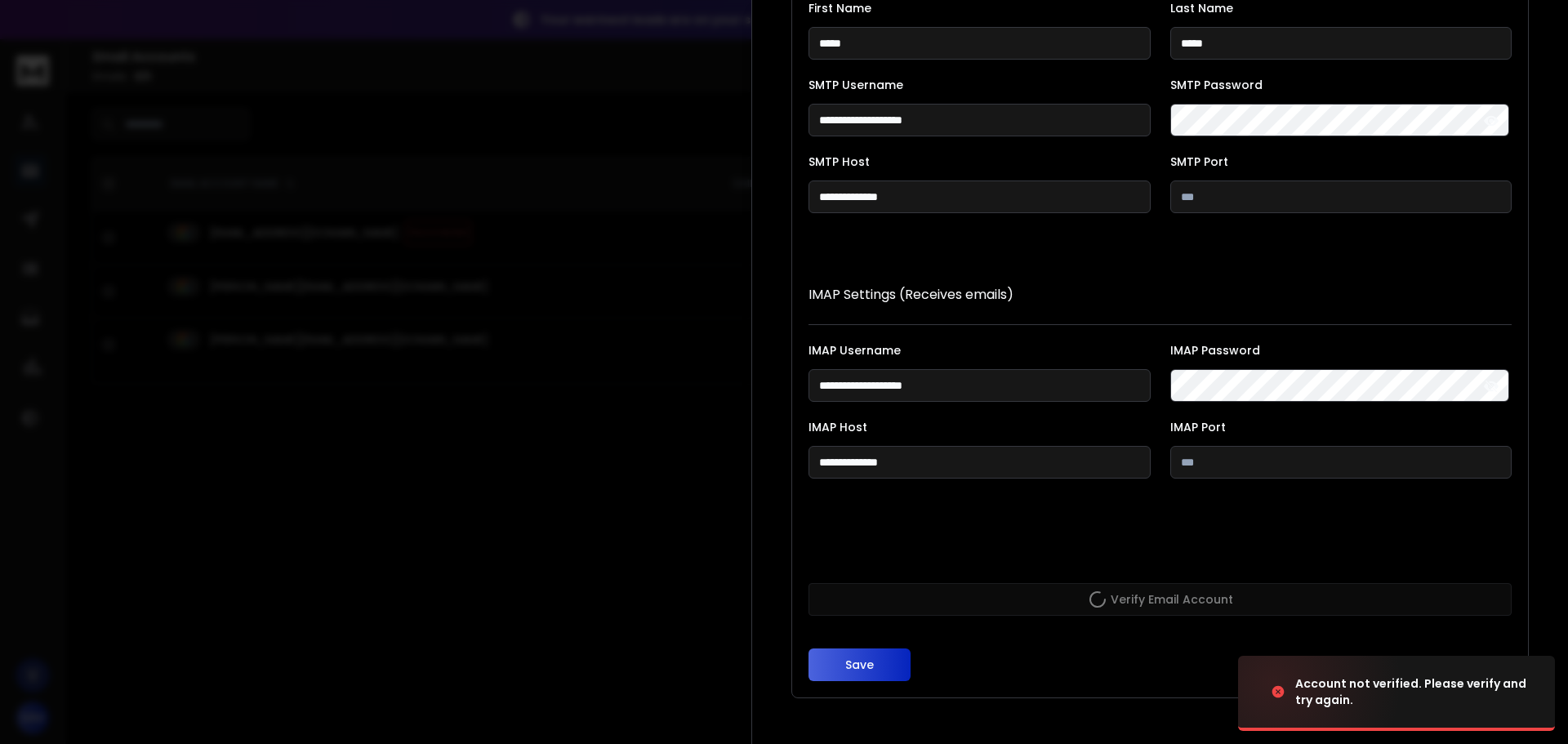
scroll to position [0, 0]
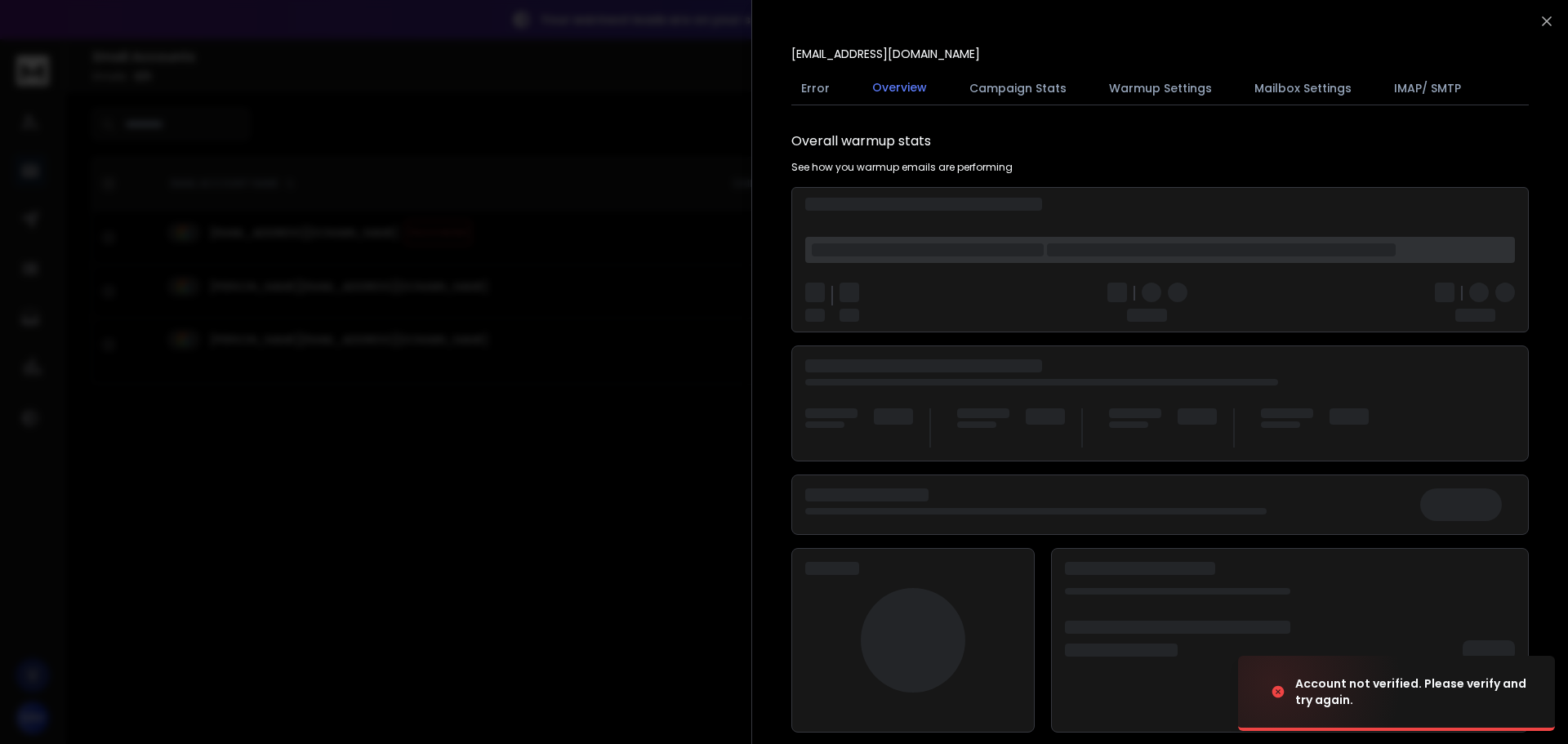
click at [619, 542] on div at bounding box center [784, 372] width 1568 height 744
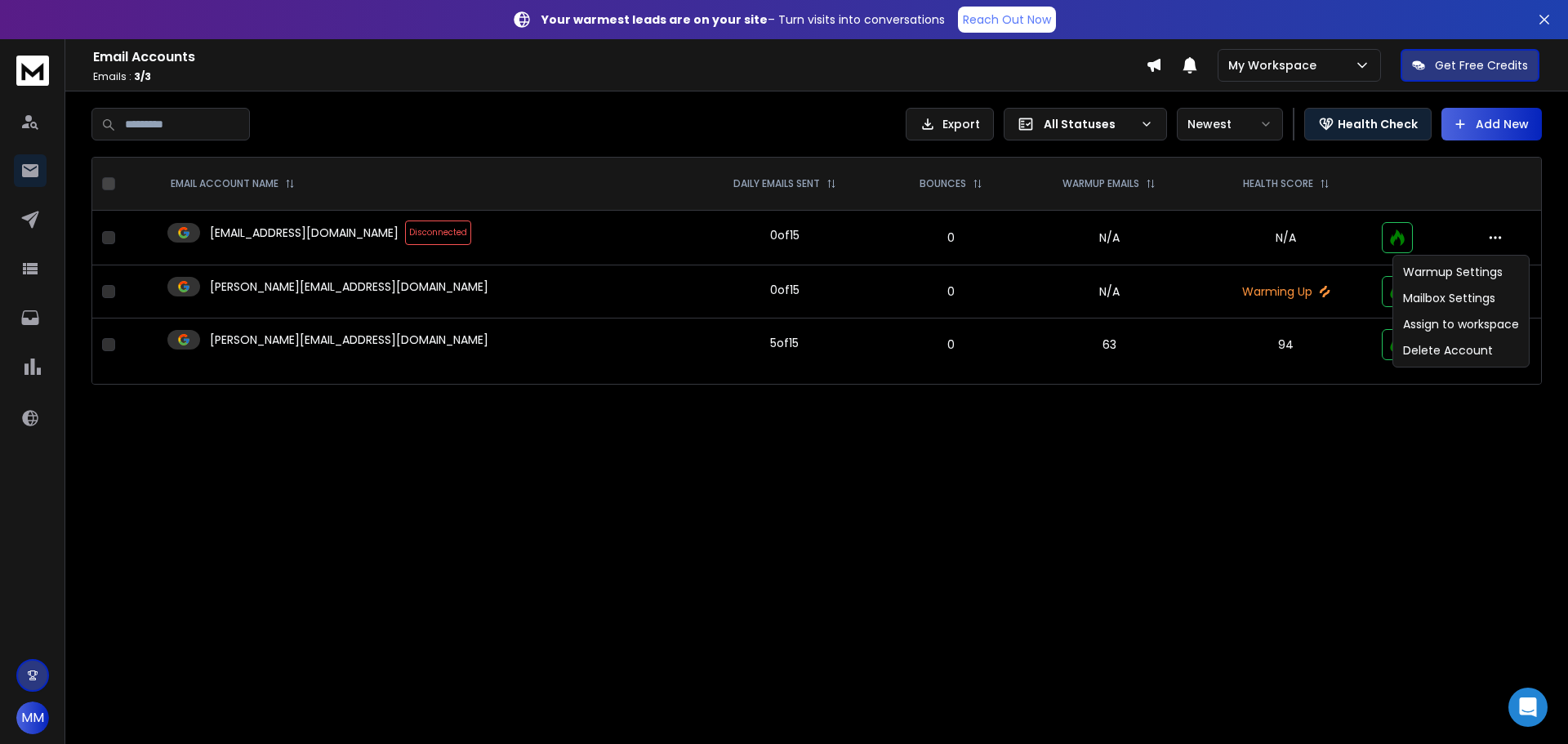
click at [1488, 236] on icon at bounding box center [1495, 237] width 14 height 14
click at [1458, 346] on div "Delete Account" at bounding box center [1461, 350] width 129 height 26
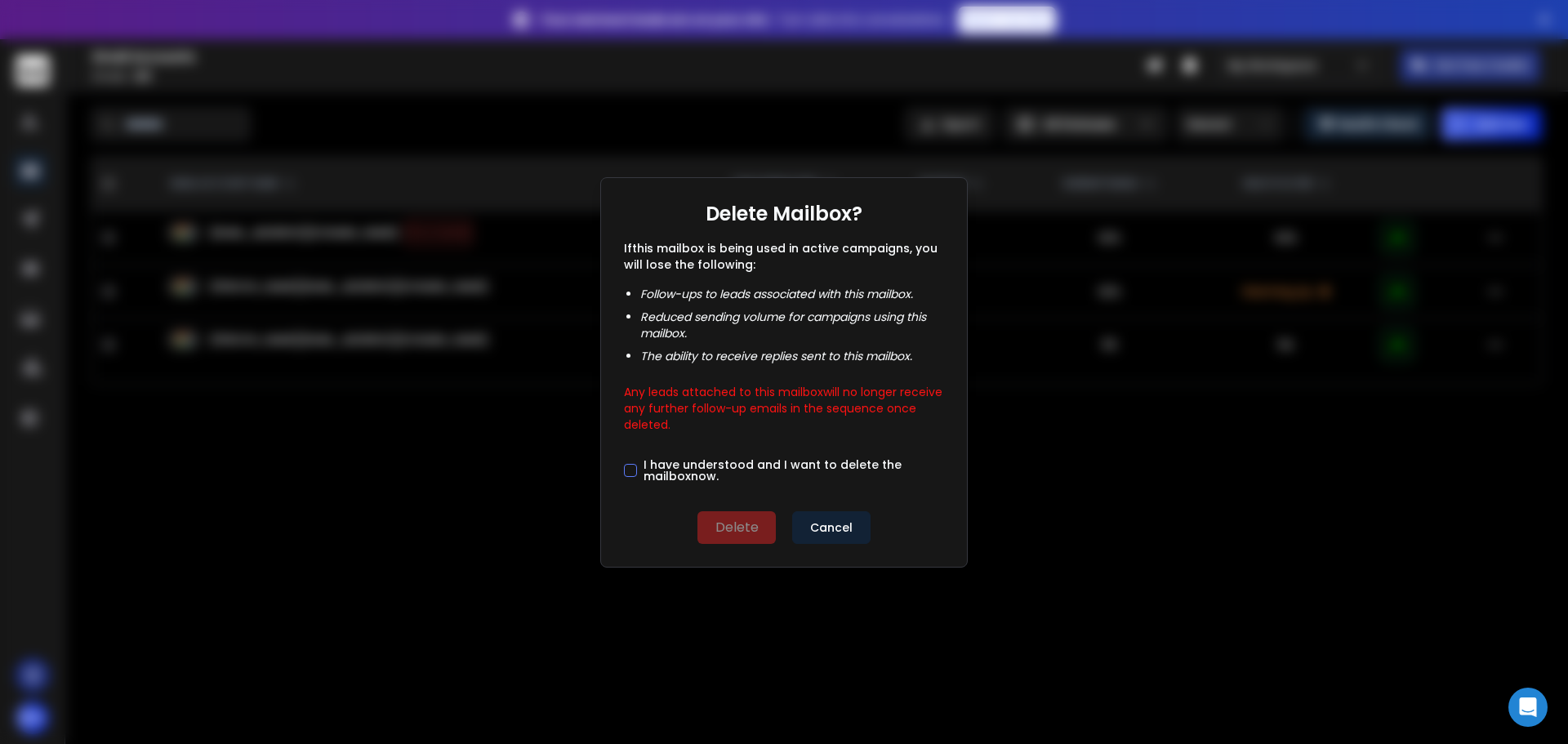
click at [677, 471] on label "I have understood and I want to delete the mailbox now." at bounding box center [794, 471] width 301 height 23
click at [637, 471] on button "I have understood and I want to delete the mailbox now." at bounding box center [630, 471] width 13 height 13
click at [717, 525] on button "Delete" at bounding box center [736, 528] width 78 height 32
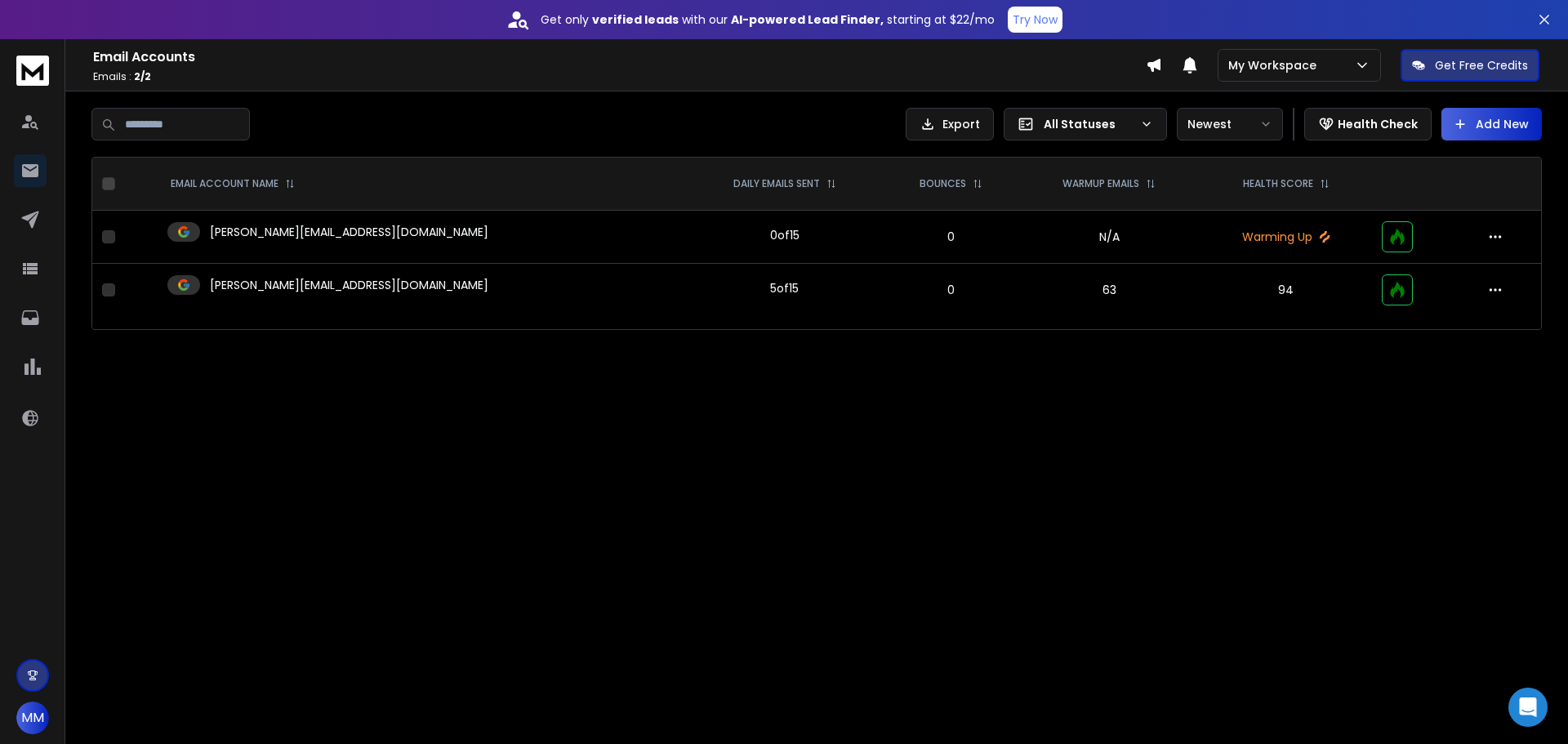
click at [1481, 117] on button "Add New" at bounding box center [1491, 124] width 100 height 32
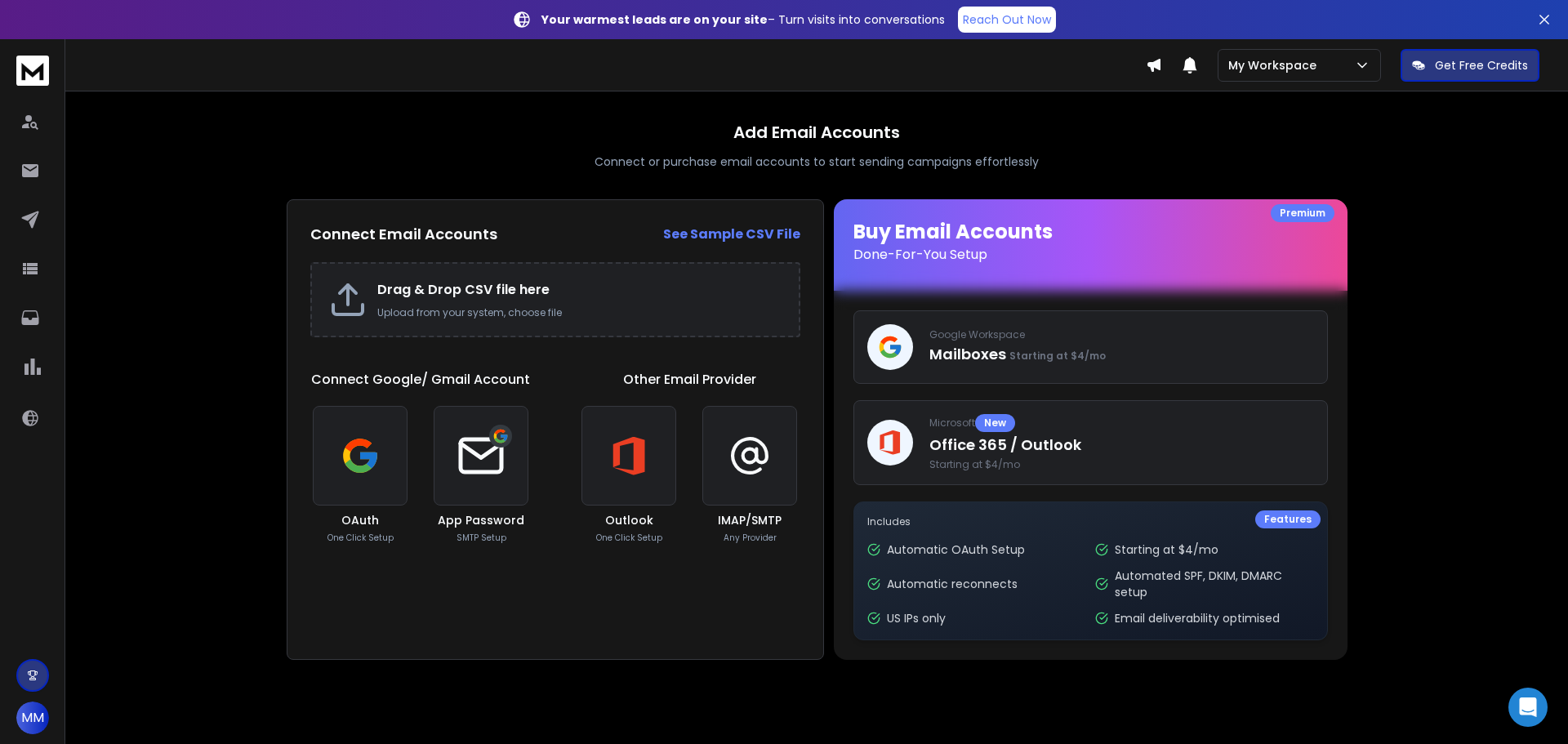
click at [479, 464] on icon at bounding box center [480, 455] width 49 height 49
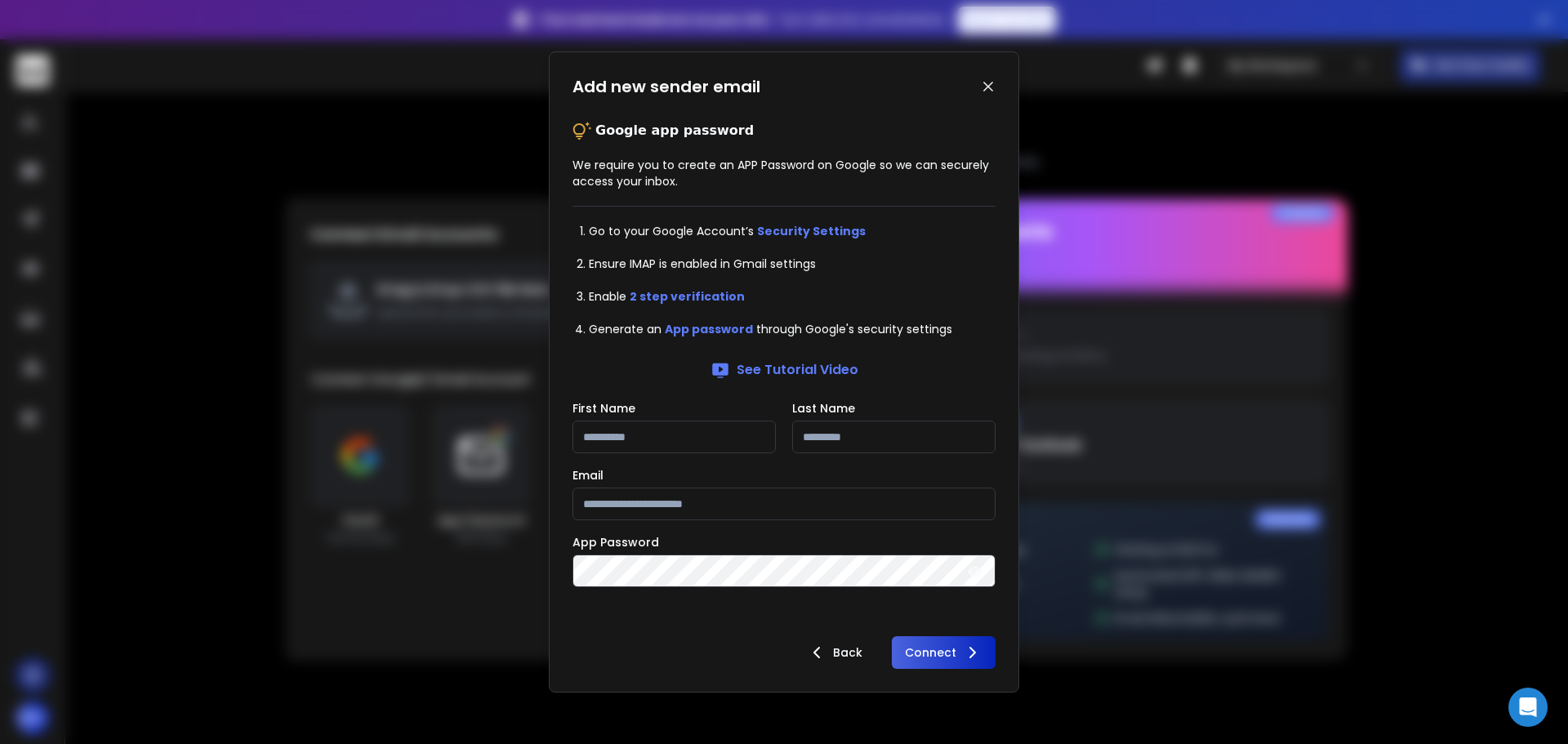
type input "**********"
click at [657, 448] on input "text" at bounding box center [674, 437] width 204 height 32
type input "*****"
click at [883, 433] on input "text" at bounding box center [894, 437] width 204 height 32
type input "*****"
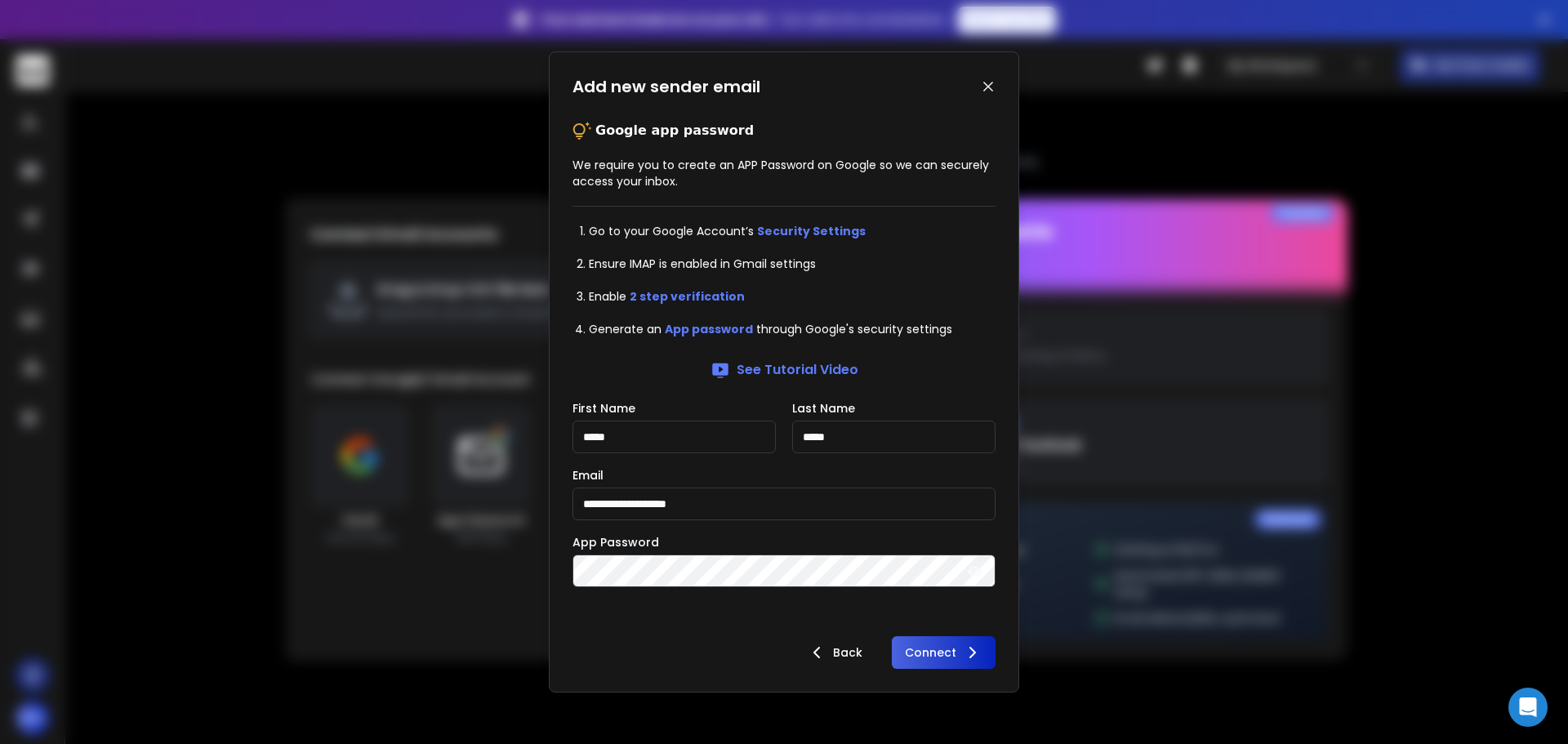
click at [694, 522] on form "**********" at bounding box center [784, 536] width 423 height 267
click at [724, 512] on input "**********" at bounding box center [784, 504] width 423 height 32
click at [701, 509] on input "email" at bounding box center [784, 504] width 423 height 32
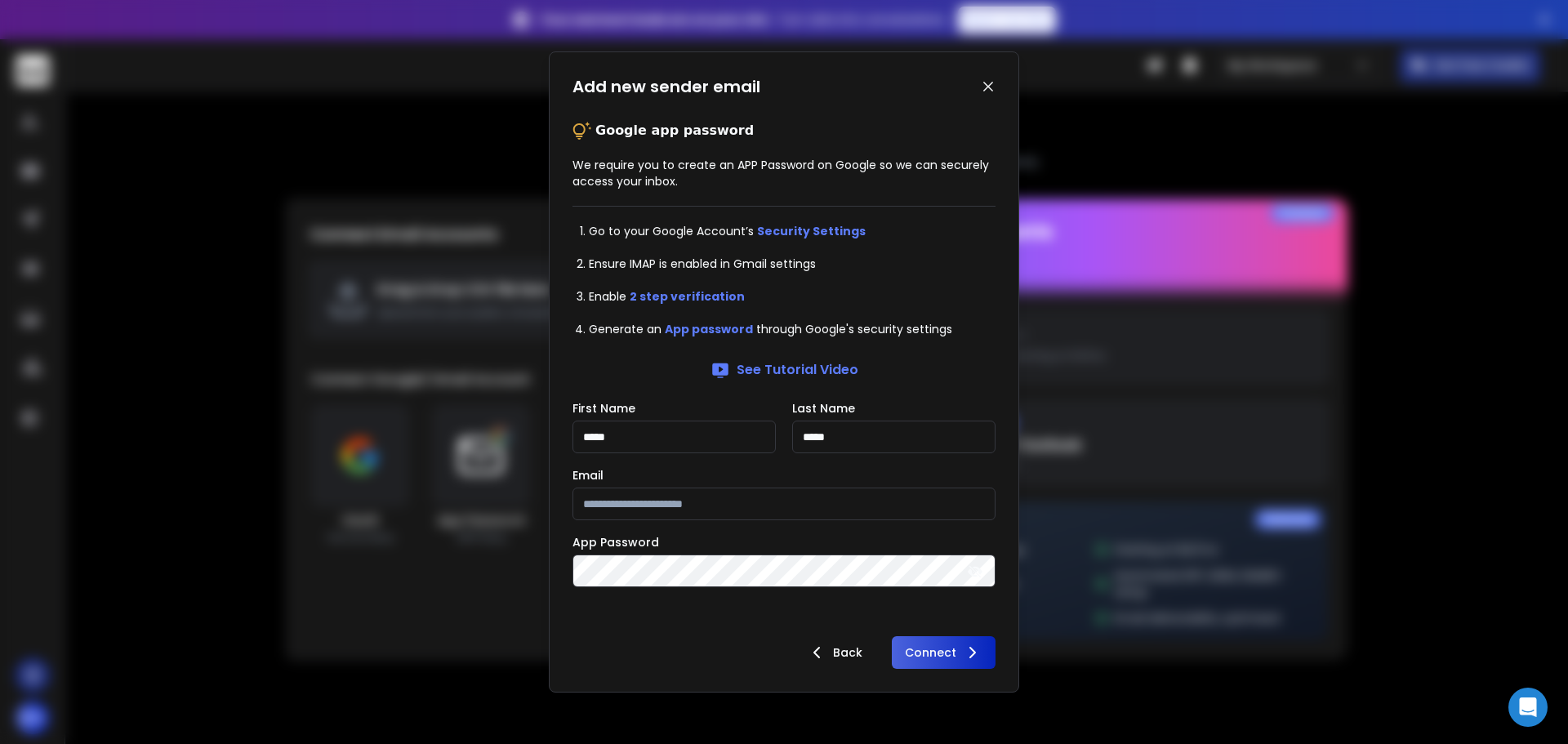
click at [694, 511] on input "email" at bounding box center [784, 504] width 423 height 32
type input "**********"
click at [983, 572] on div at bounding box center [980, 572] width 25 height 14
click at [964, 644] on icon at bounding box center [972, 653] width 20 height 20
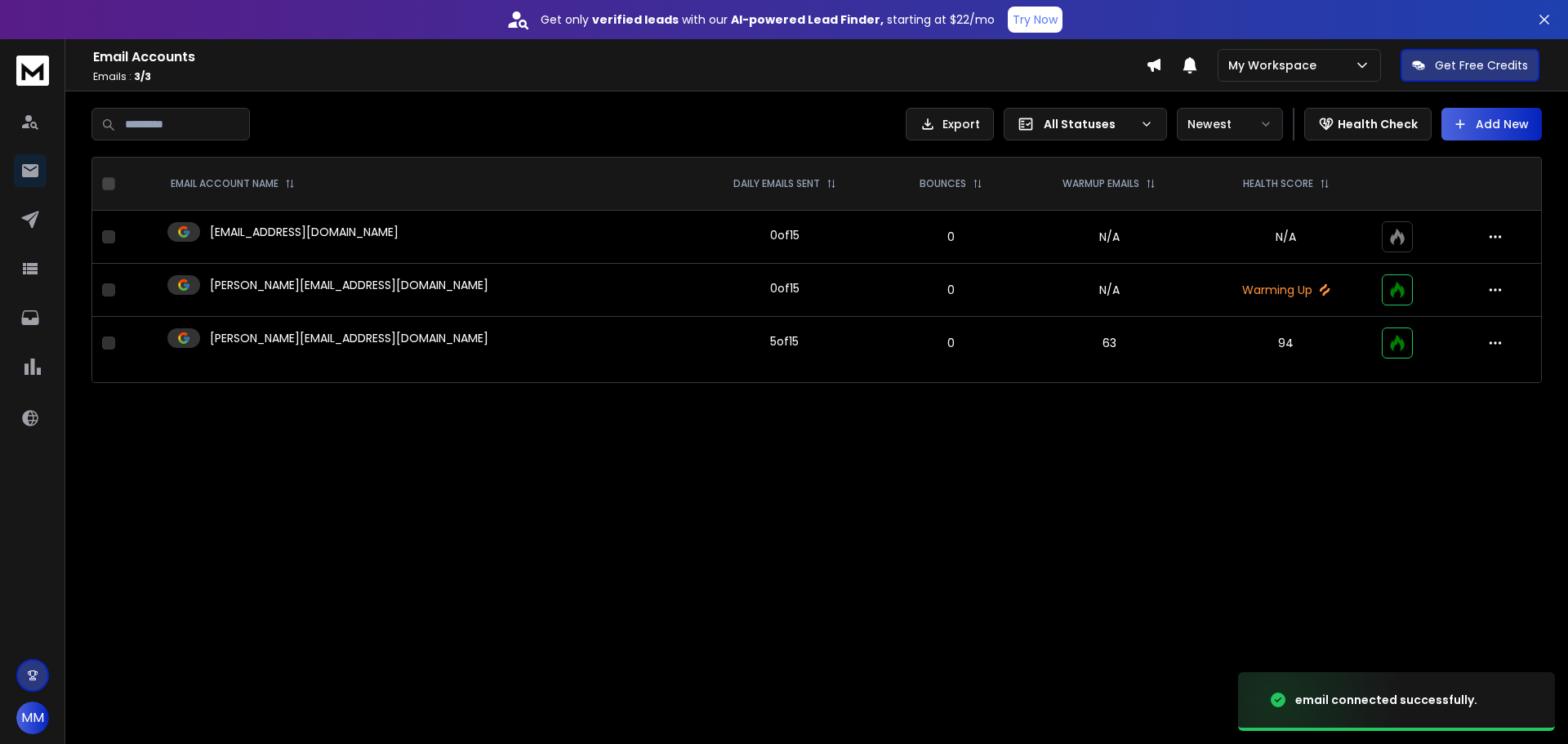
click at [1390, 233] on icon at bounding box center [1397, 236] width 14 height 16
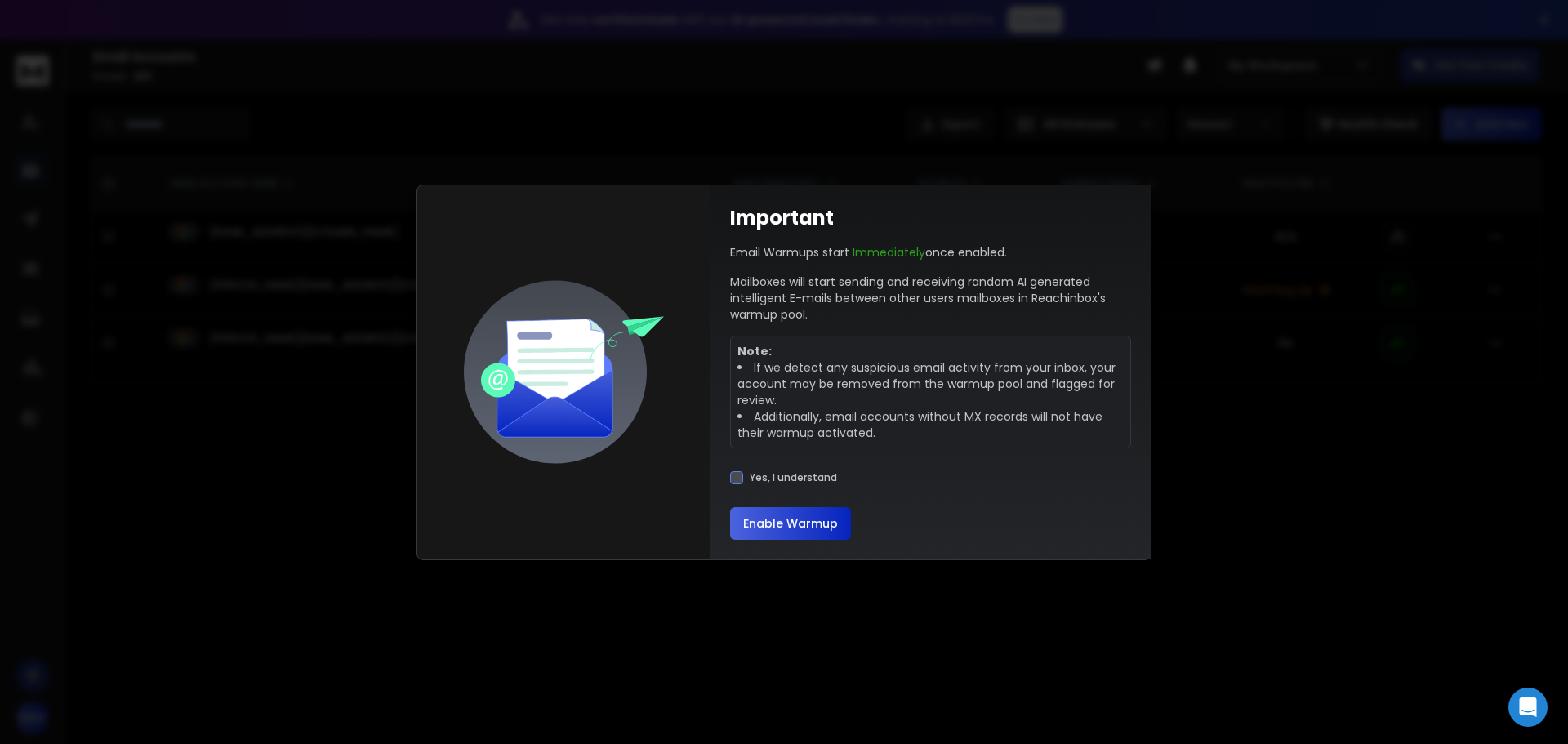
click at [795, 472] on label "Yes, I understand" at bounding box center [793, 478] width 88 height 13
click at [742, 479] on button "Yes, I understand" at bounding box center [737, 478] width 13 height 13
click at [764, 523] on button "Enable Warmup" at bounding box center [790, 524] width 121 height 32
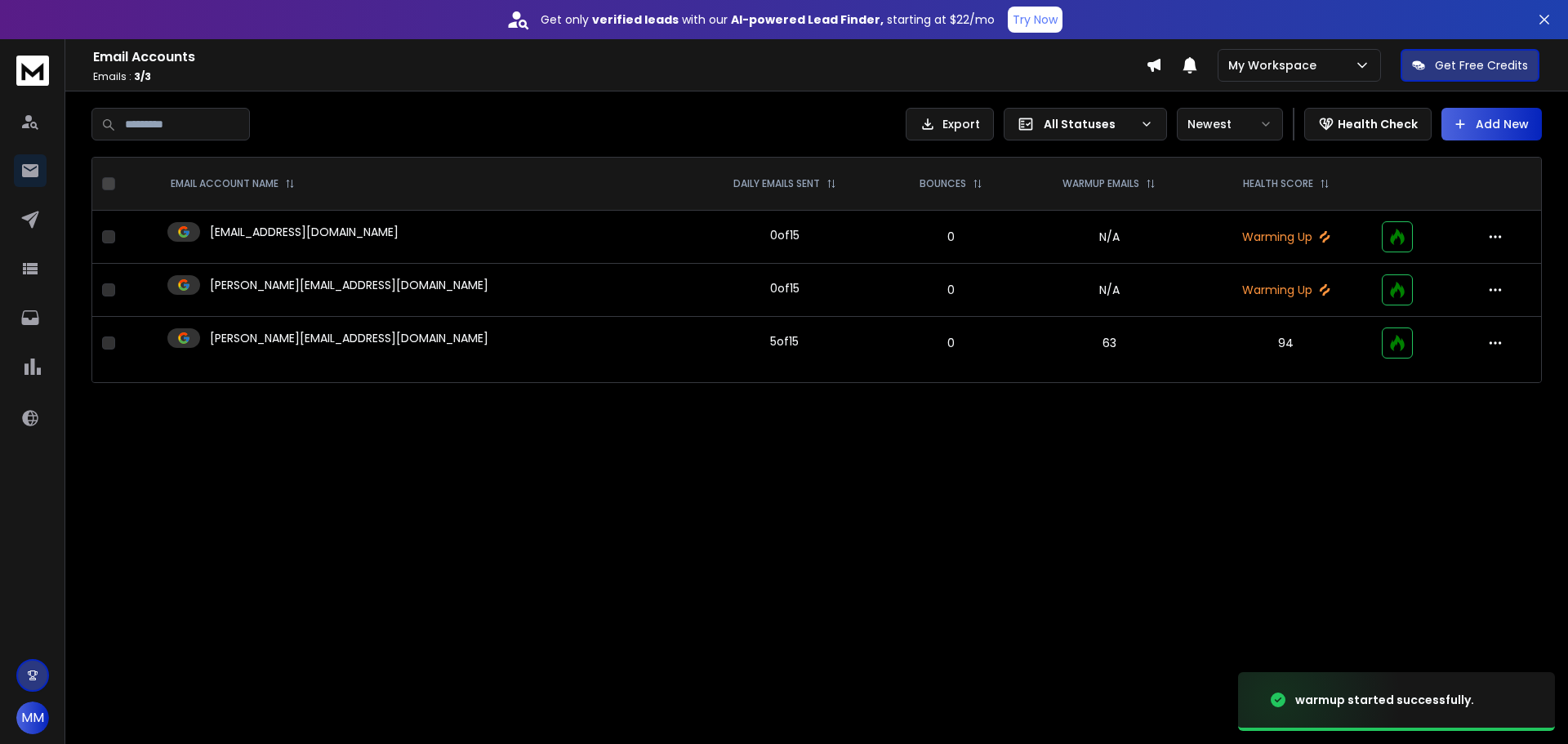
click at [392, 542] on div "Get only verified leads with our AI-powered Lead Finder, starting at $22/mo Try…" at bounding box center [784, 372] width 1568 height 744
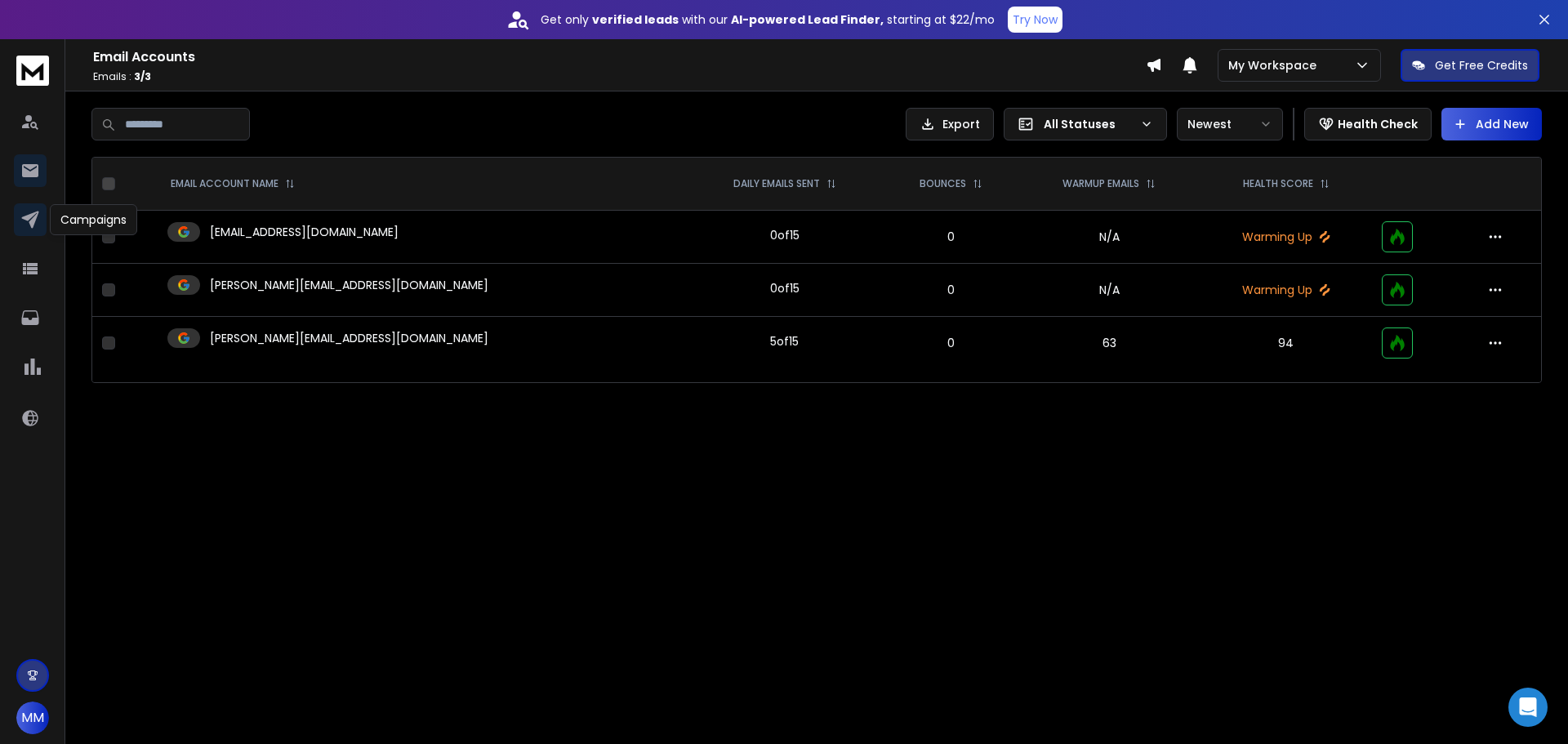
click at [33, 220] on icon at bounding box center [30, 219] width 17 height 17
